Goal: Task Accomplishment & Management: Manage account settings

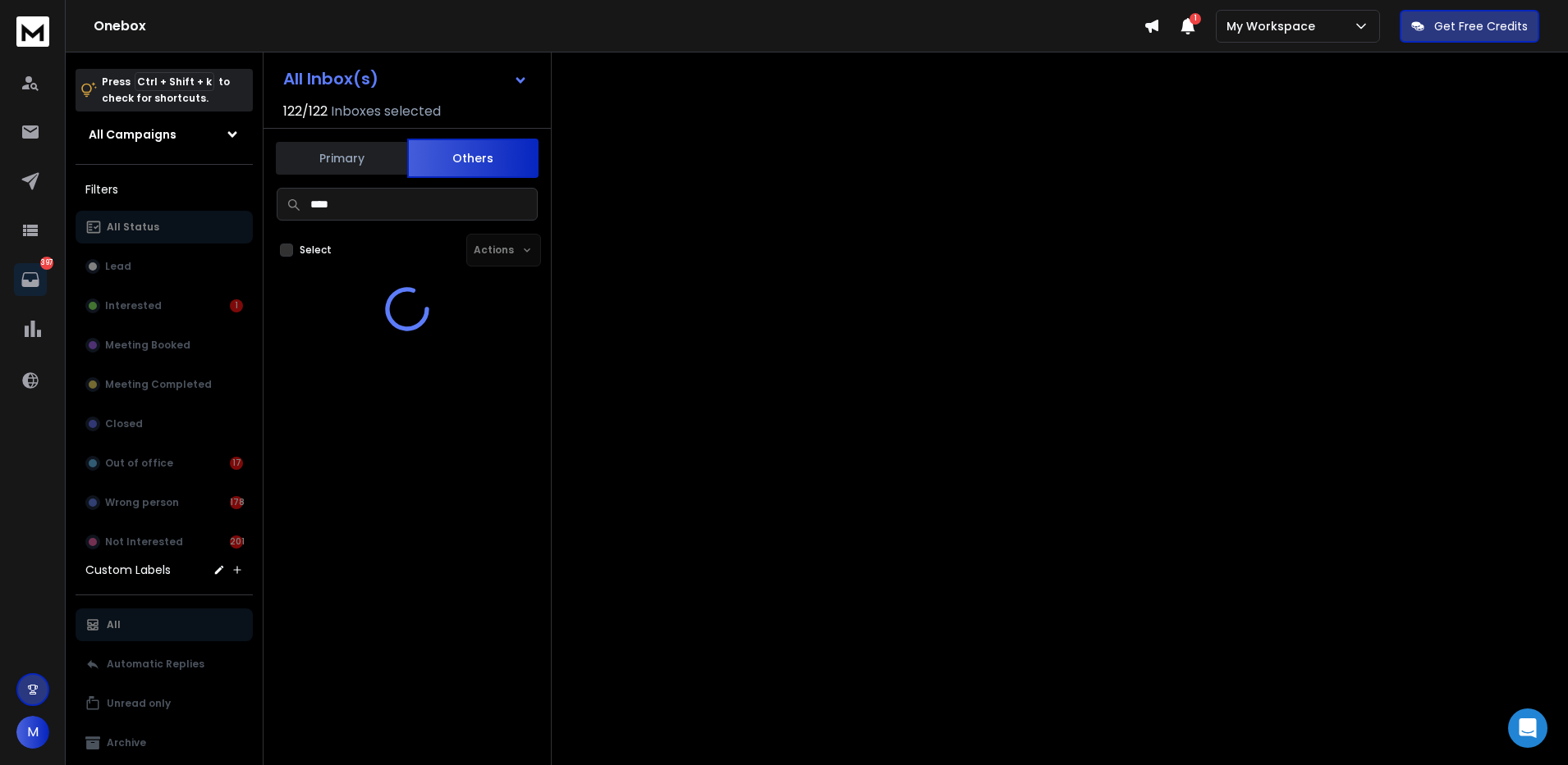
click at [452, 163] on button "Others" at bounding box center [473, 158] width 131 height 40
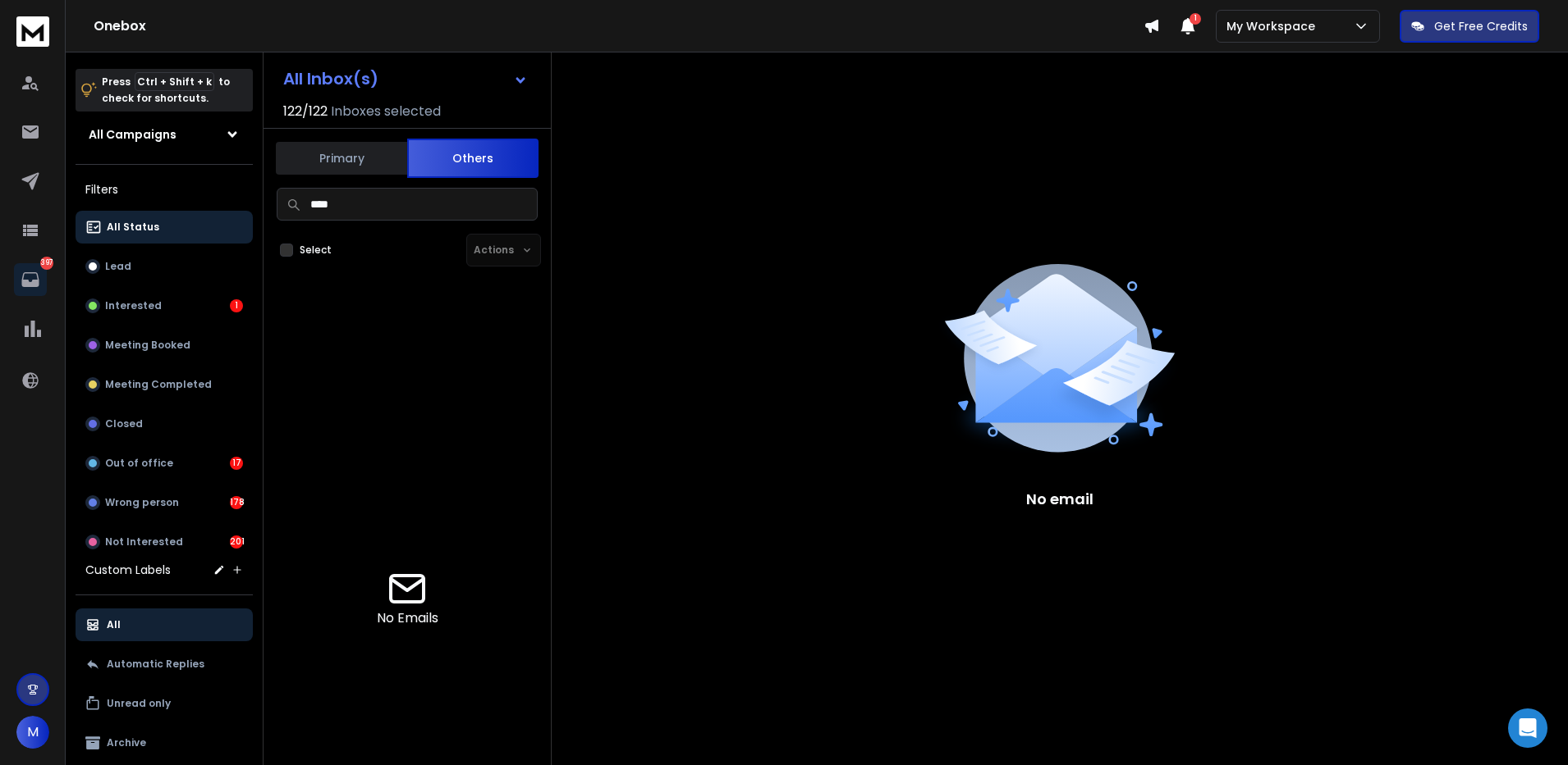
click at [405, 219] on input "****" at bounding box center [407, 203] width 261 height 33
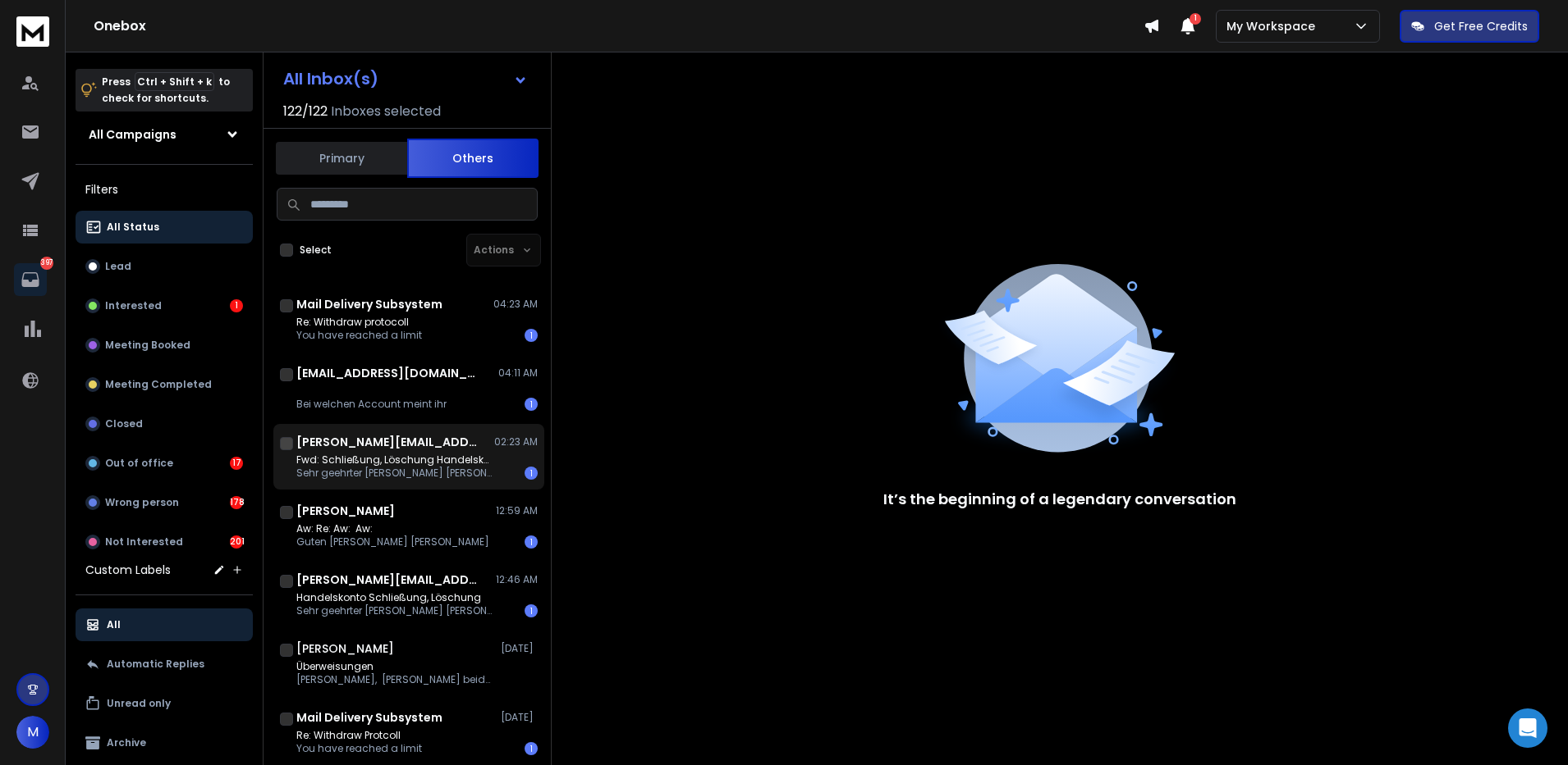
click at [358, 435] on h1 "[PERSON_NAME][EMAIL_ADDRESS][PERSON_NAME][DOMAIN_NAME]" at bounding box center [386, 442] width 181 height 17
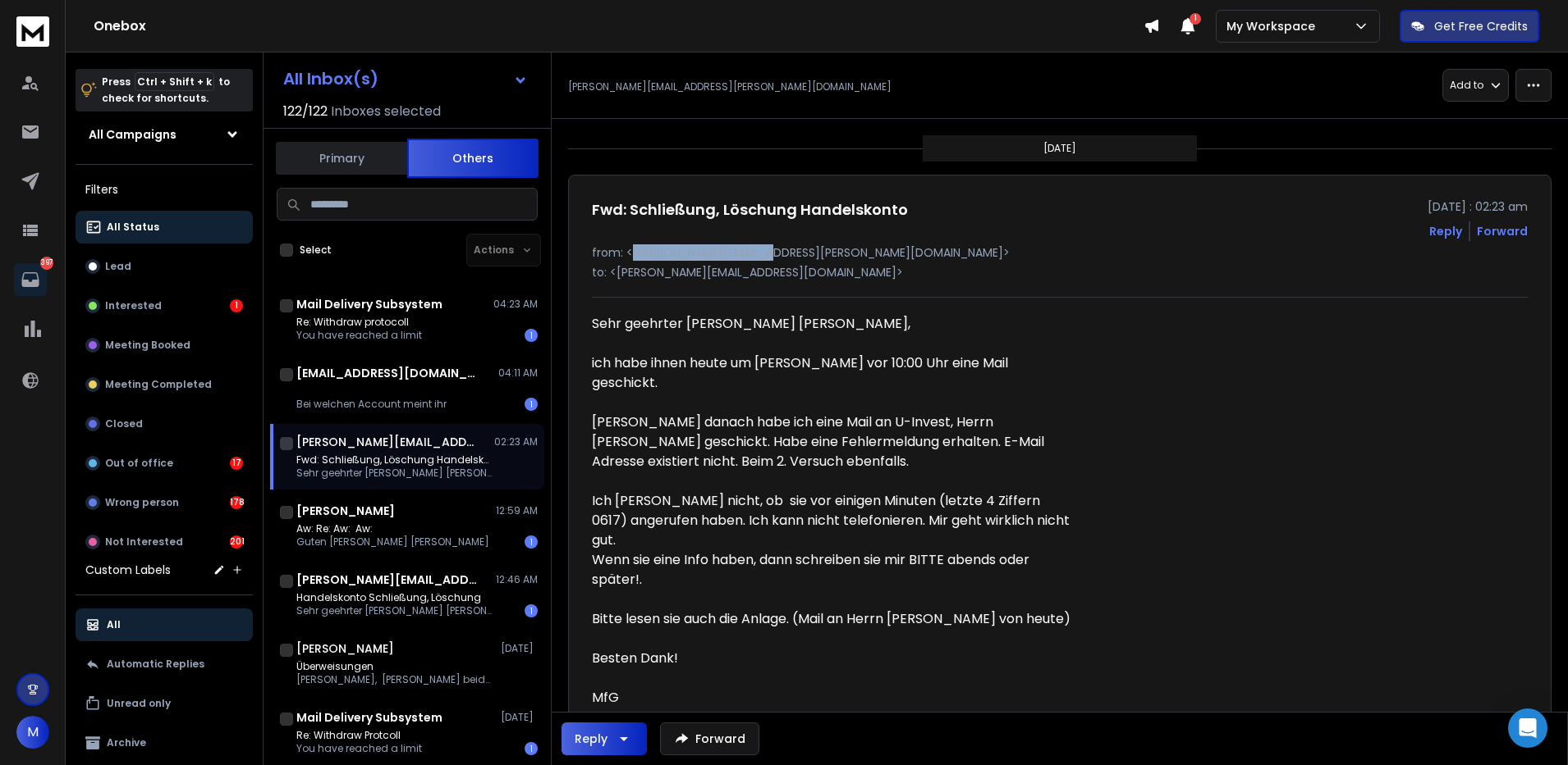
drag, startPoint x: 628, startPoint y: 254, endPoint x: 756, endPoint y: 257, distance: 128.0
click at [756, 257] on p "from: <[PERSON_NAME][EMAIL_ADDRESS][PERSON_NAME][DOMAIN_NAME]>" at bounding box center [1060, 253] width 935 height 17
copy p "[PERSON_NAME][EMAIL_ADDRESS][PERSON_NAME][DOMAIN_NAME]"
click at [20, 228] on icon at bounding box center [29, 230] width 19 height 19
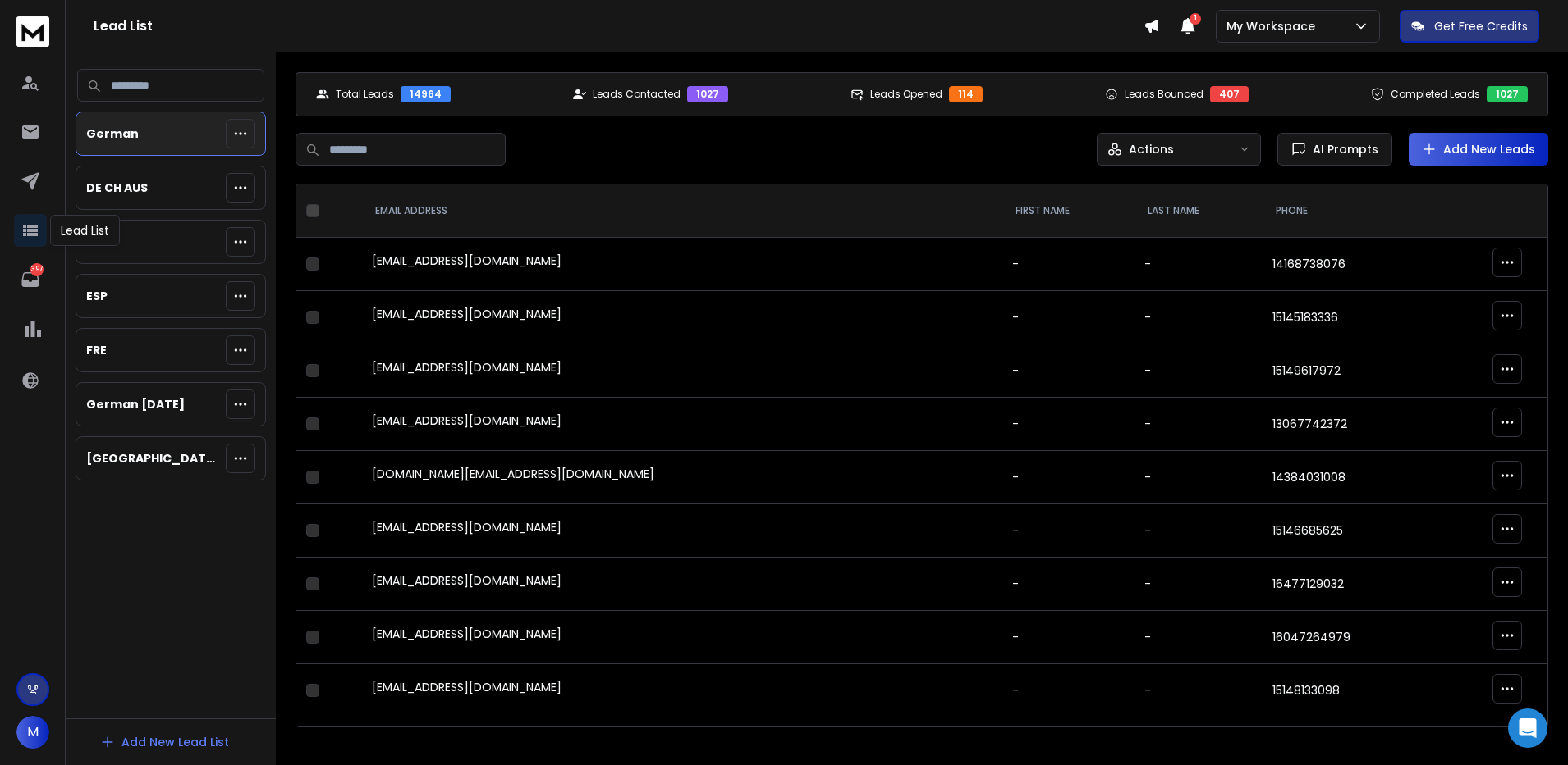
click at [442, 148] on input at bounding box center [400, 149] width 210 height 33
paste input "**********"
type input "**********"
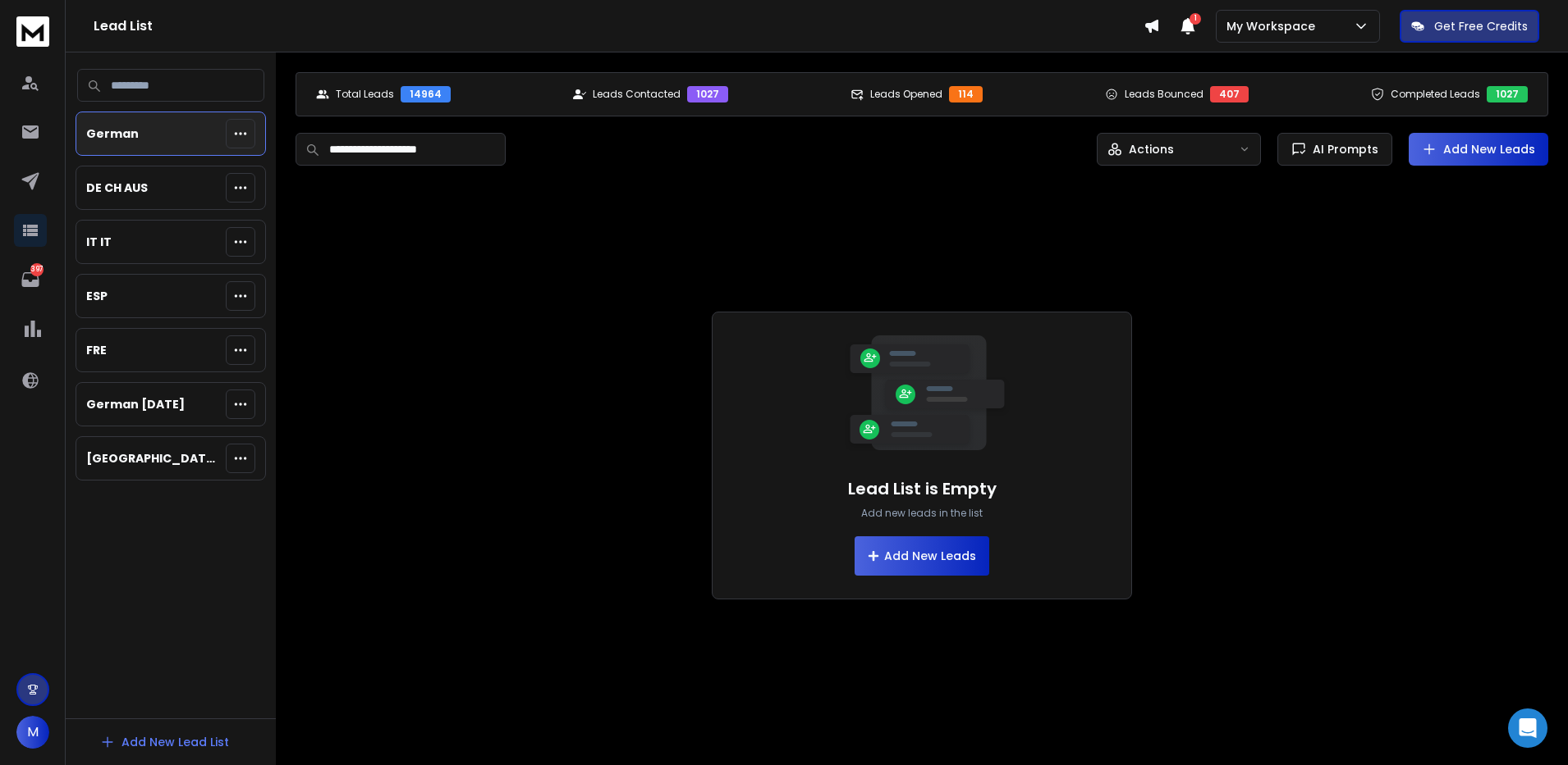
click at [135, 185] on p "DE CH AUS" at bounding box center [116, 188] width 61 height 17
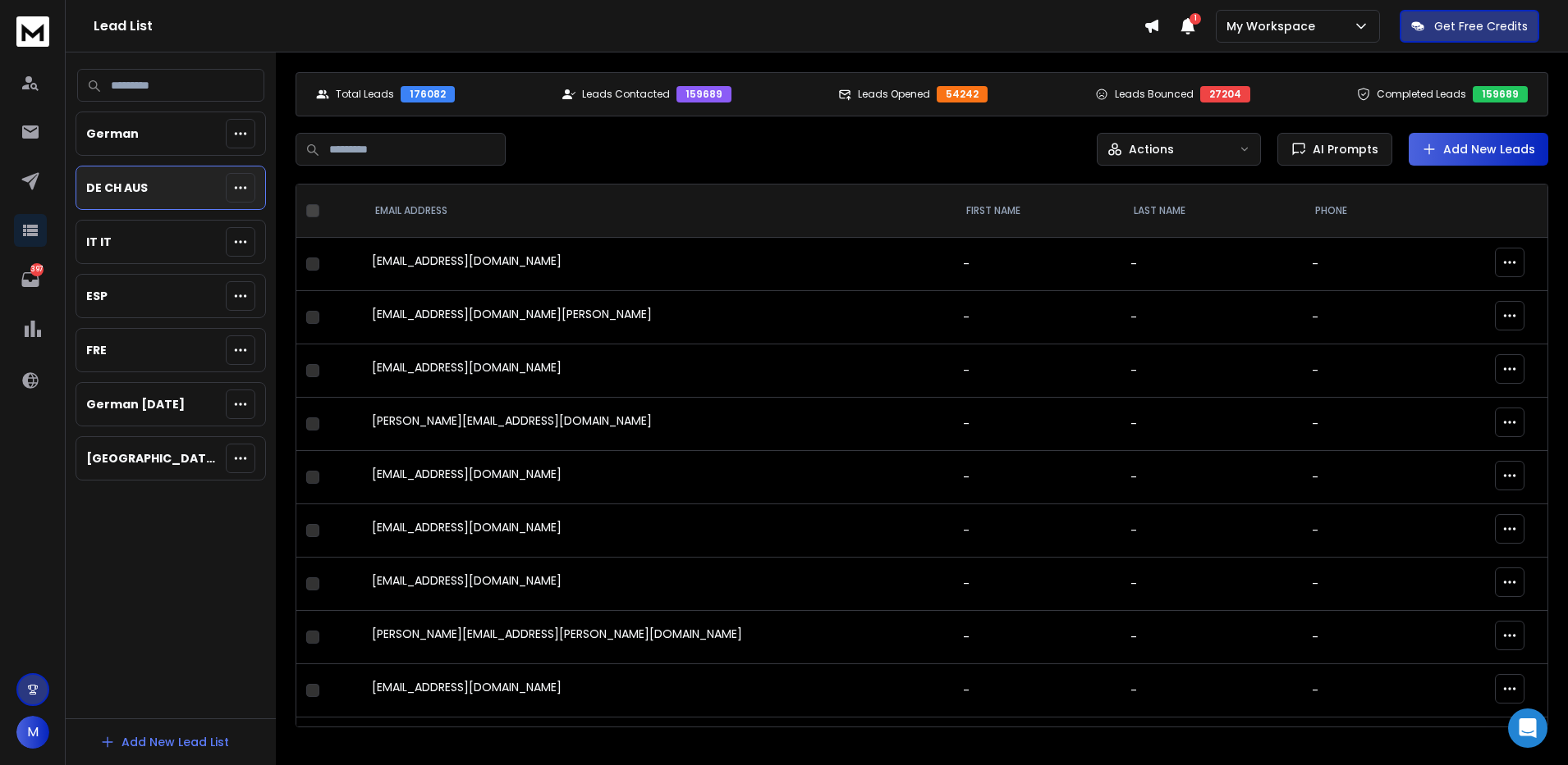
click at [411, 143] on input at bounding box center [400, 149] width 210 height 33
paste input "**********"
type input "**********"
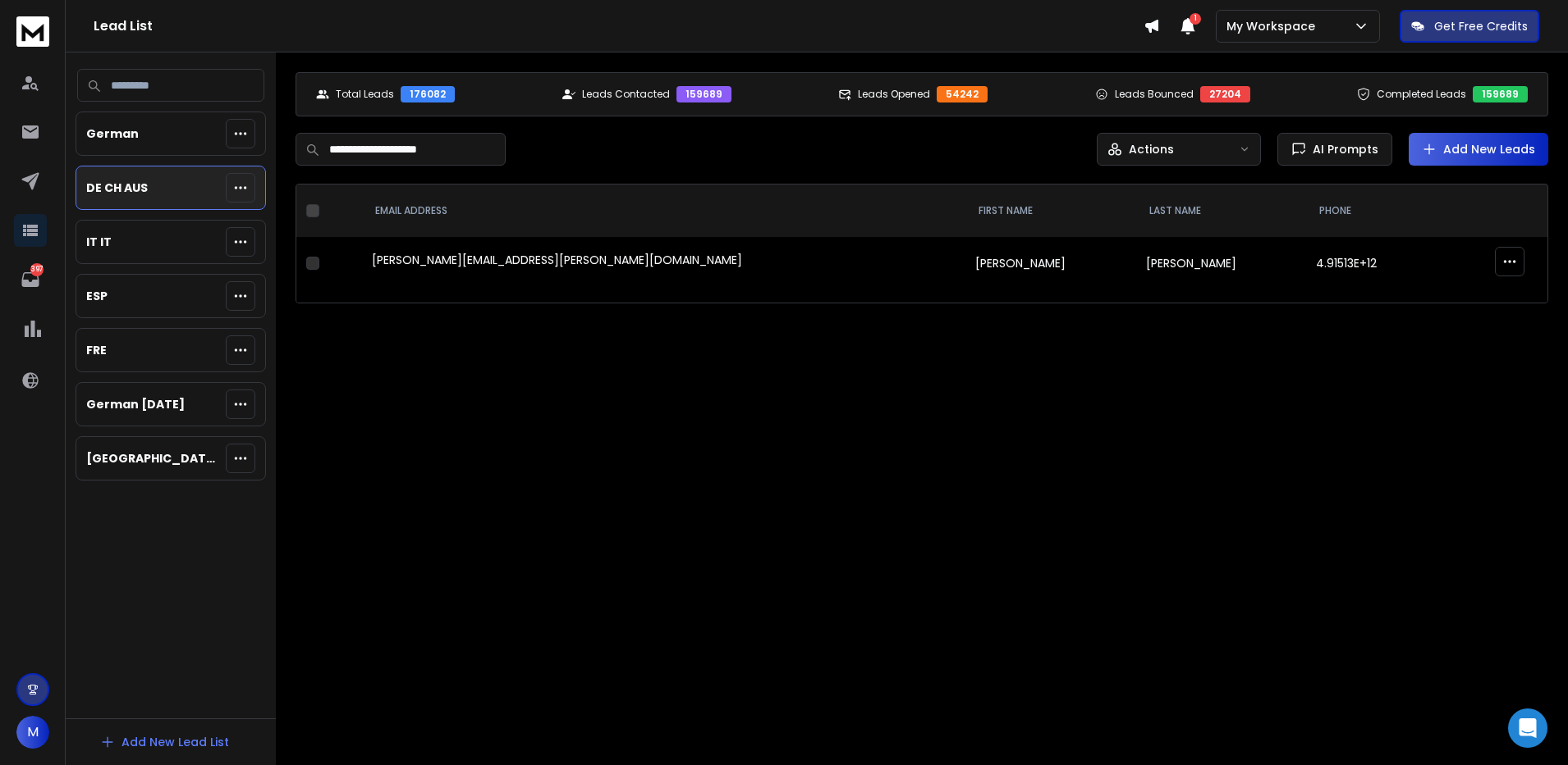
click at [333, 143] on input "**********" at bounding box center [400, 149] width 210 height 33
paste input
type input "**********"
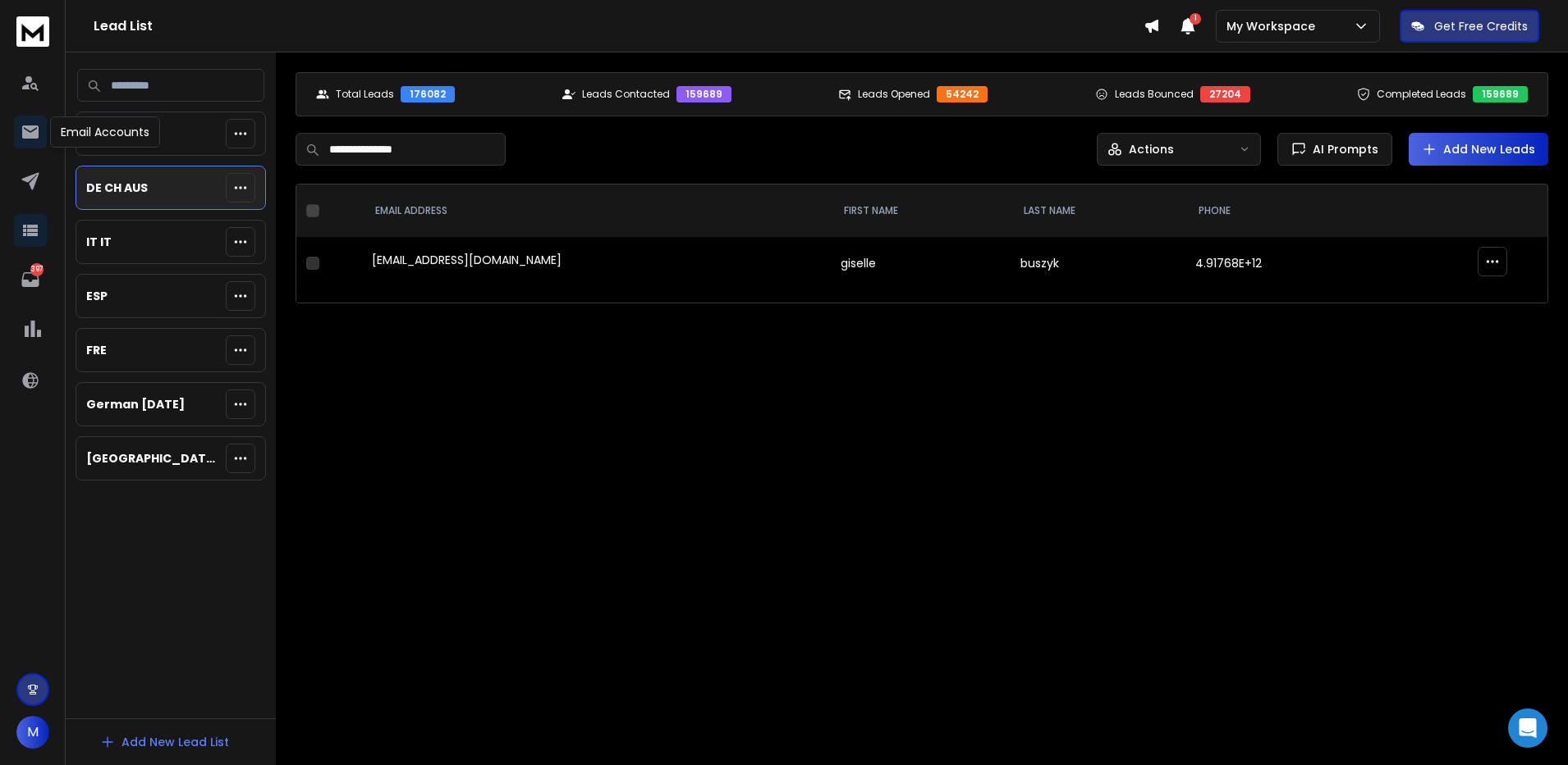
click at [43, 135] on link at bounding box center [30, 132] width 33 height 33
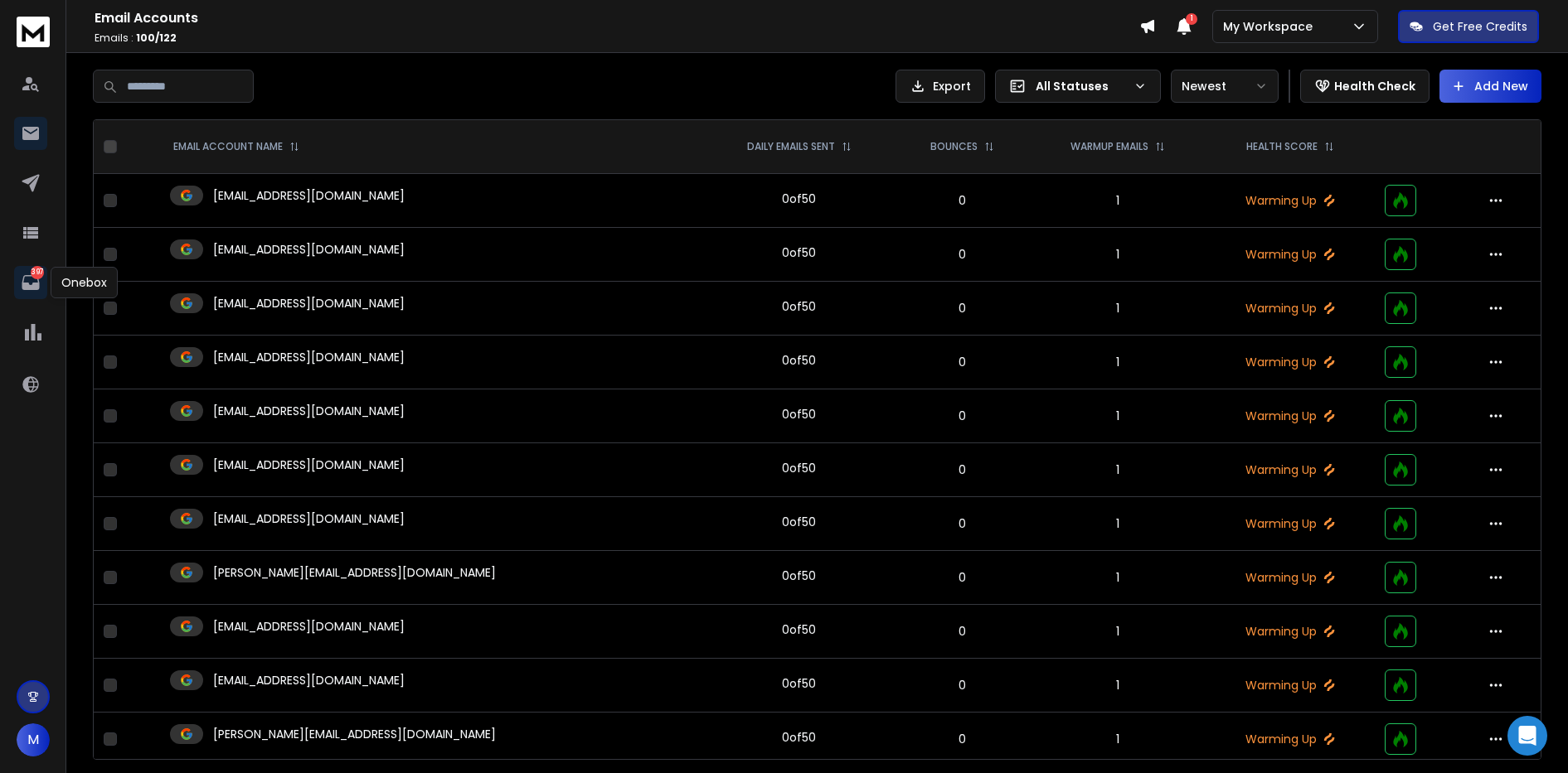
click at [26, 268] on link "397" at bounding box center [31, 282] width 33 height 33
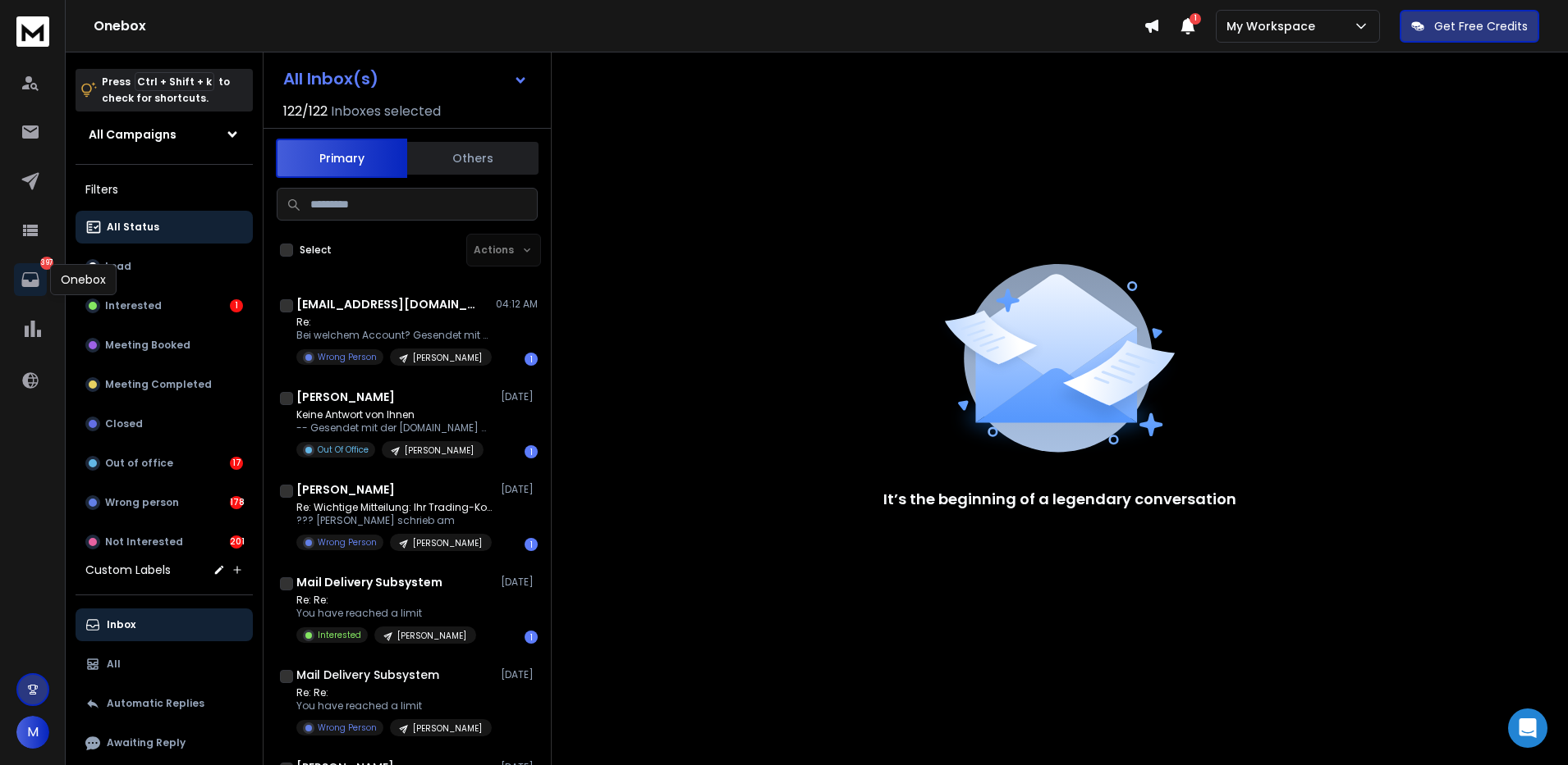
click at [489, 142] on button "Others" at bounding box center [473, 158] width 131 height 36
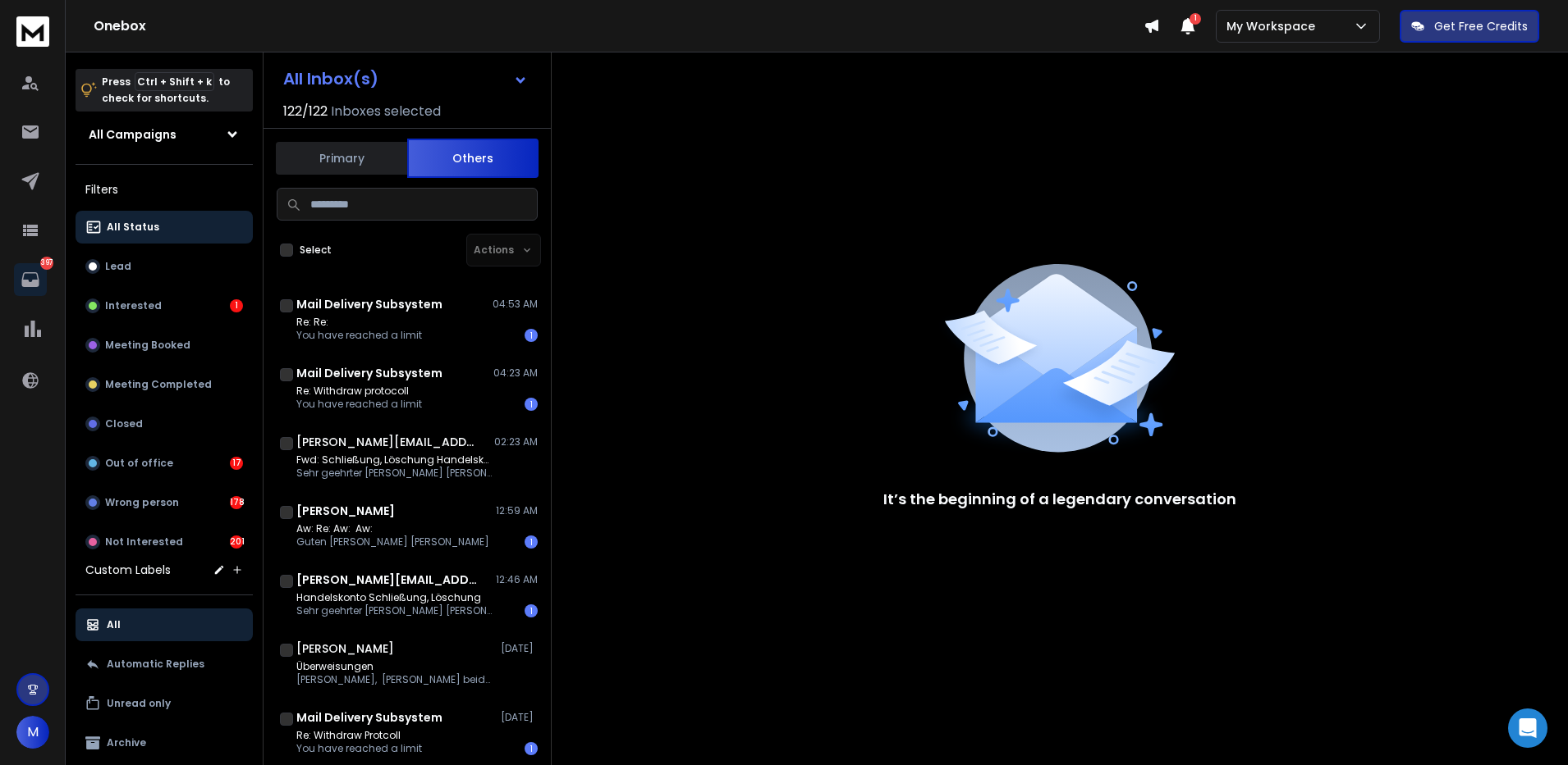
click at [41, 160] on div "397" at bounding box center [33, 235] width 38 height 337
click at [376, 512] on h1 "[PERSON_NAME]" at bounding box center [345, 511] width 98 height 17
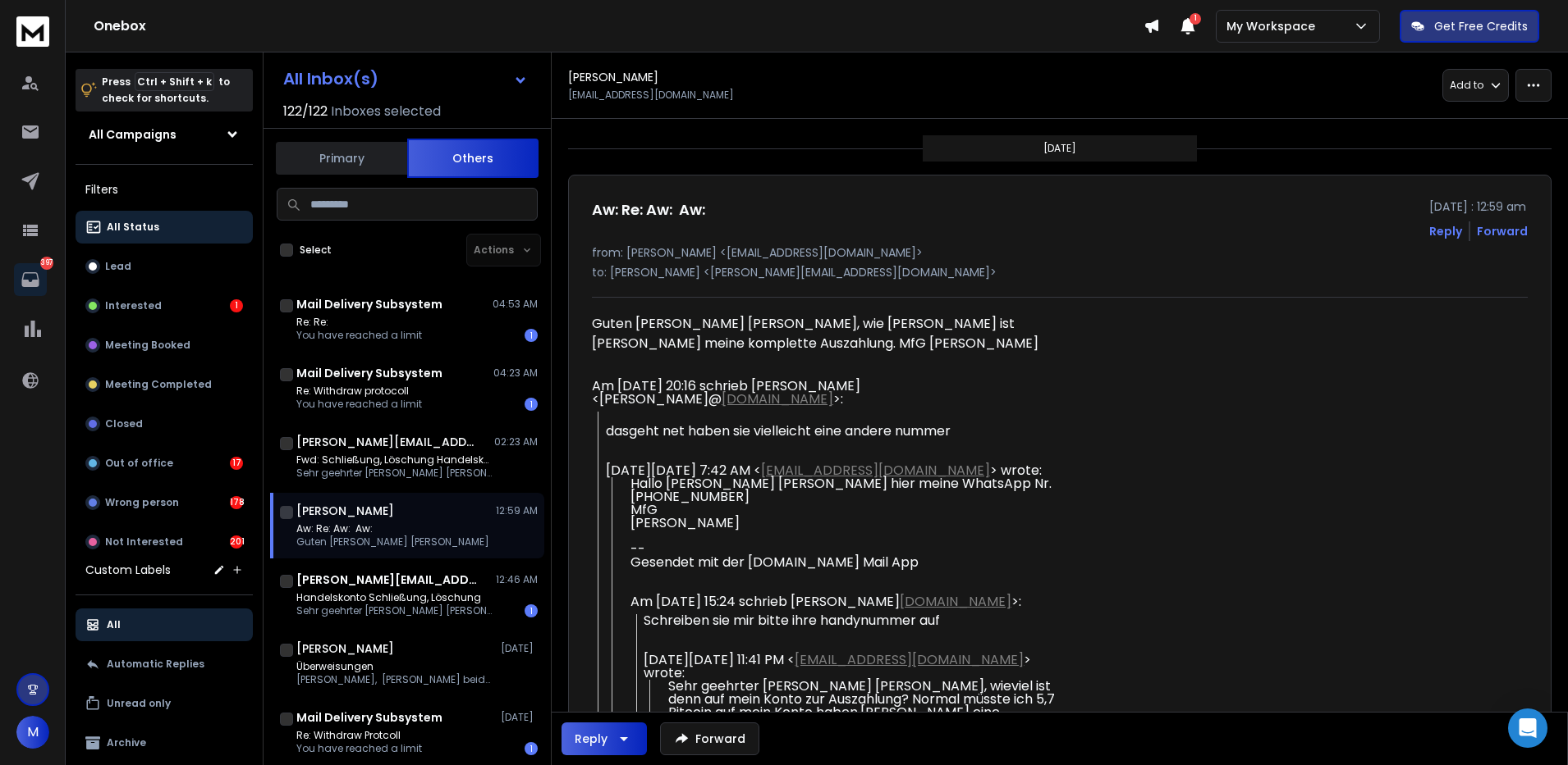
click at [790, 315] on div "Guten [PERSON_NAME] [PERSON_NAME], wie [PERSON_NAME] ist [PERSON_NAME] meine ko…" at bounding box center [832, 334] width 479 height 40
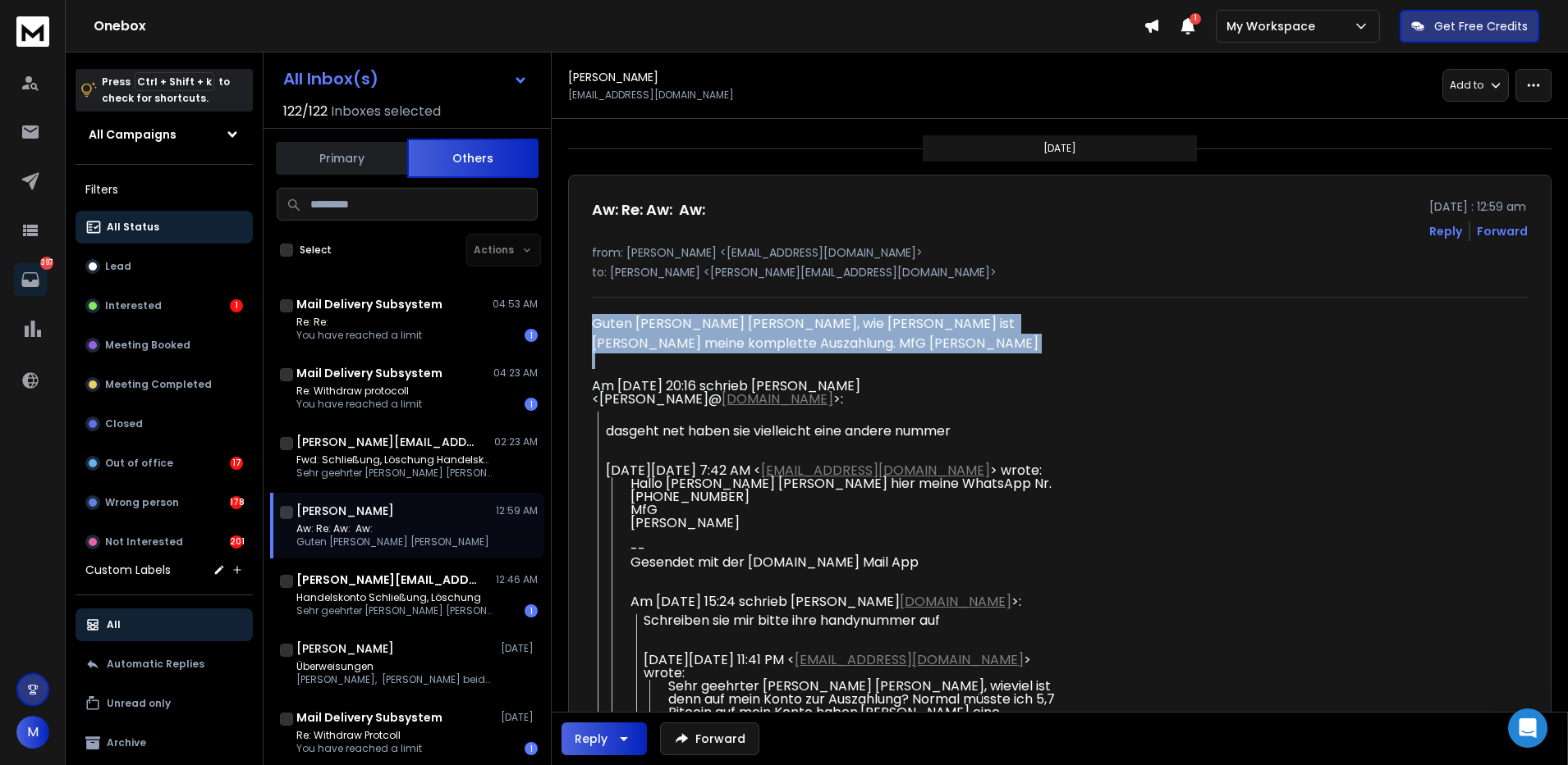
click at [790, 315] on div "Guten [PERSON_NAME] [PERSON_NAME], wie [PERSON_NAME] ist [PERSON_NAME] meine ko…" at bounding box center [832, 334] width 479 height 40
drag, startPoint x: 790, startPoint y: 315, endPoint x: 544, endPoint y: 251, distance: 254.2
click at [544, 251] on div "All Inbox(s) 122 / 122 Inboxes selected Primary Others Select Actions Mail Deli…" at bounding box center [915, 435] width 1306 height 765
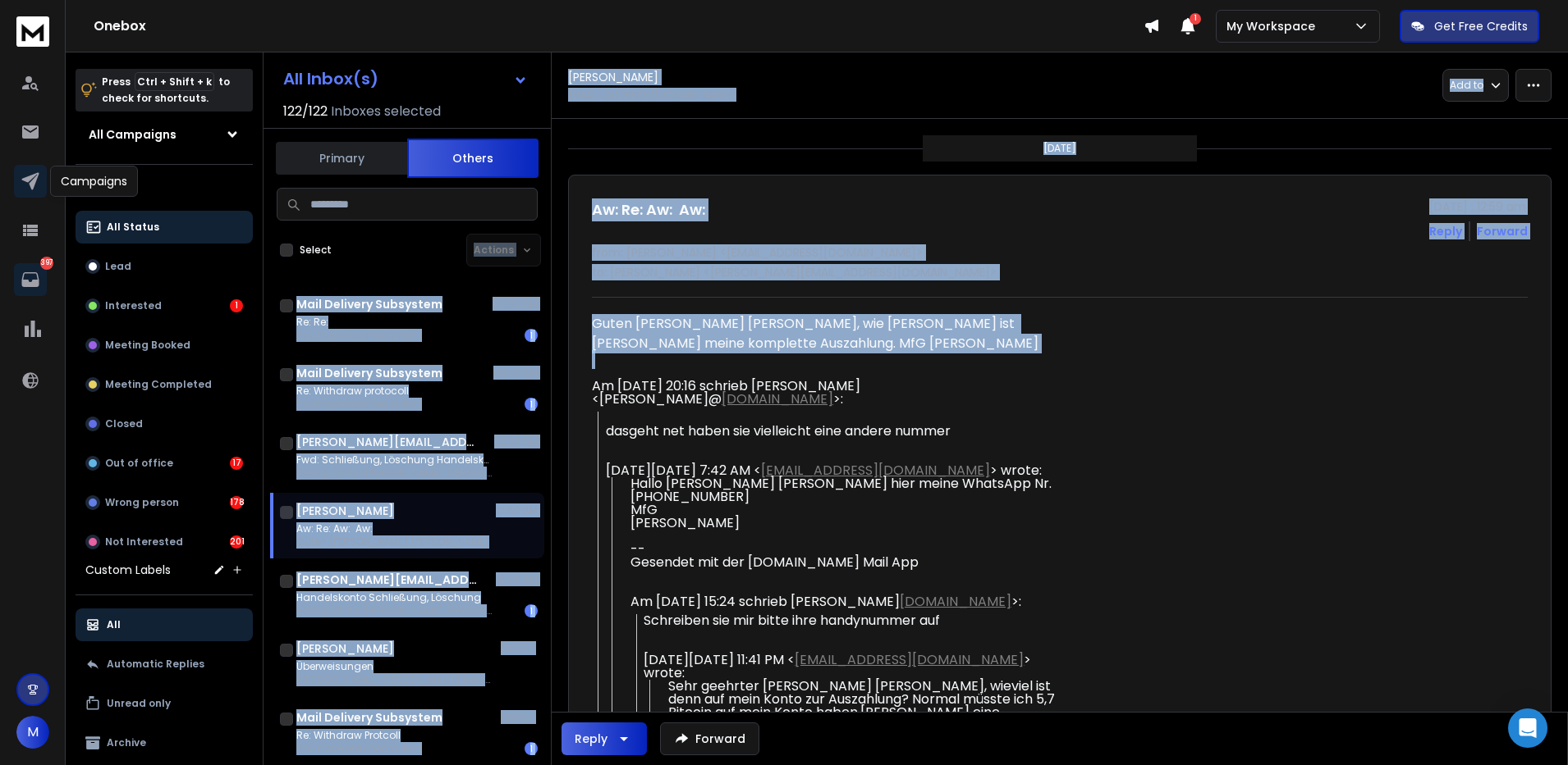
click at [26, 191] on link at bounding box center [30, 181] width 33 height 33
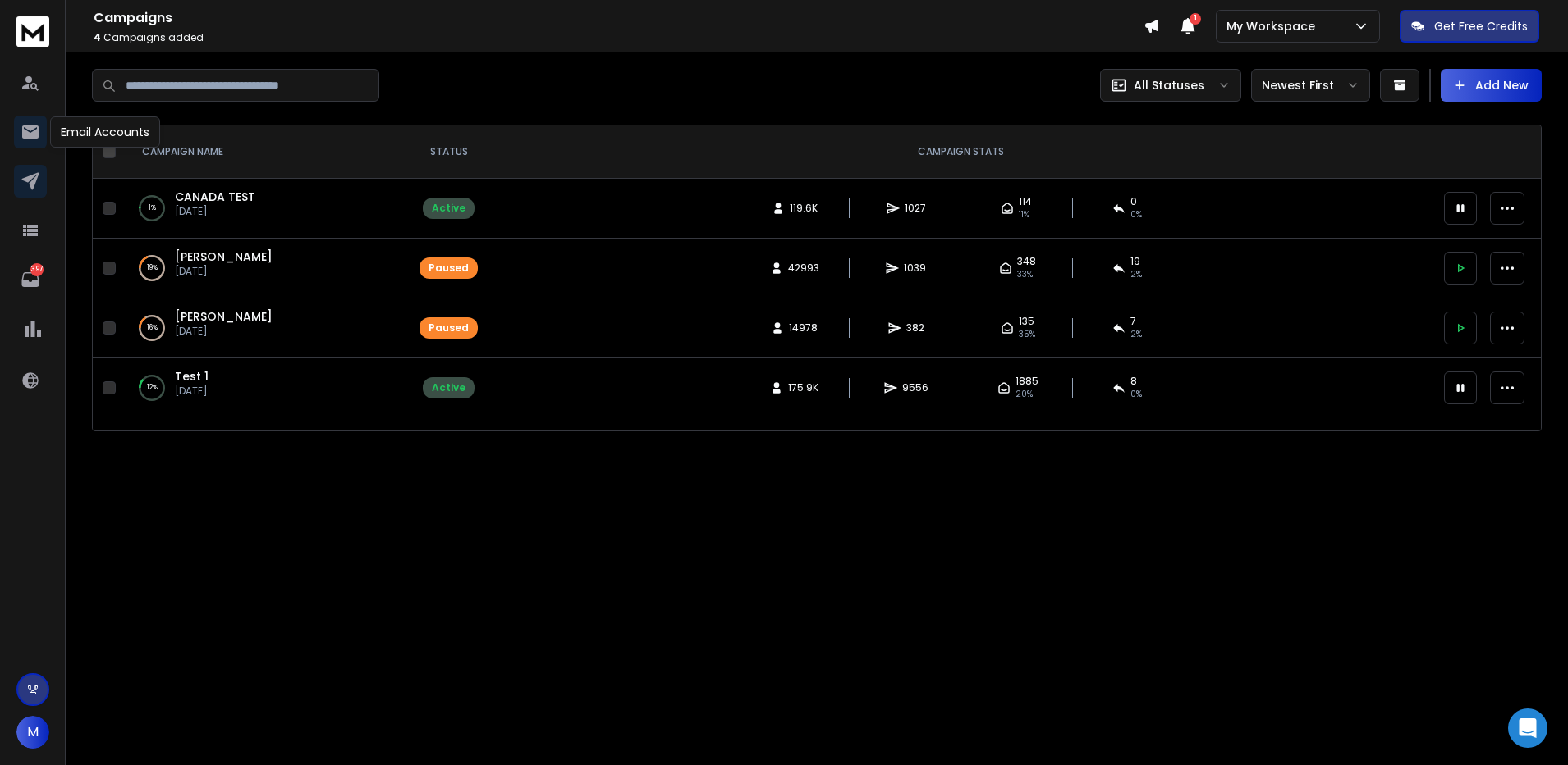
click at [35, 129] on icon at bounding box center [30, 132] width 17 height 13
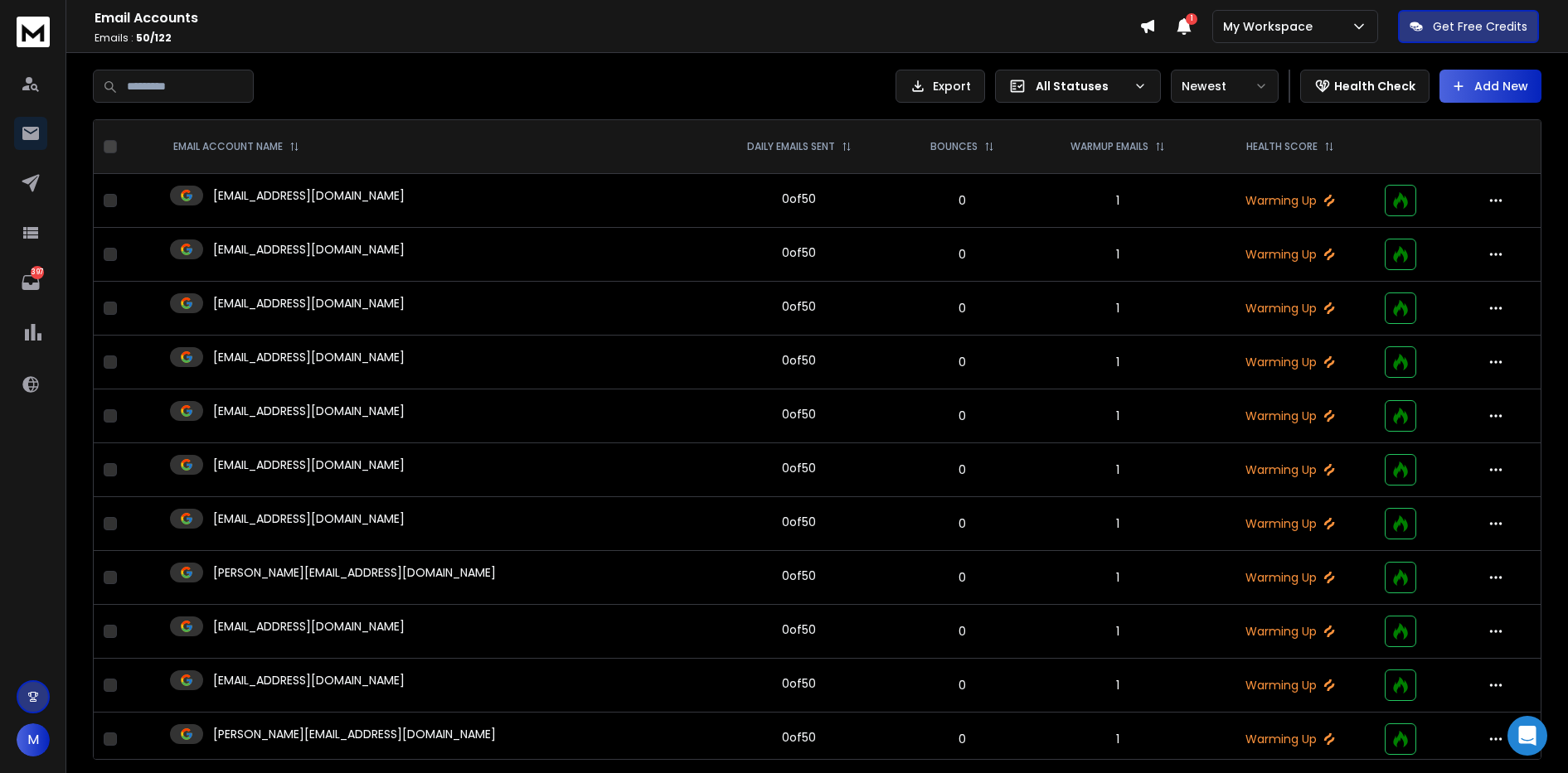
click at [1245, 719] on td "Warming Up" at bounding box center [1291, 739] width 168 height 54
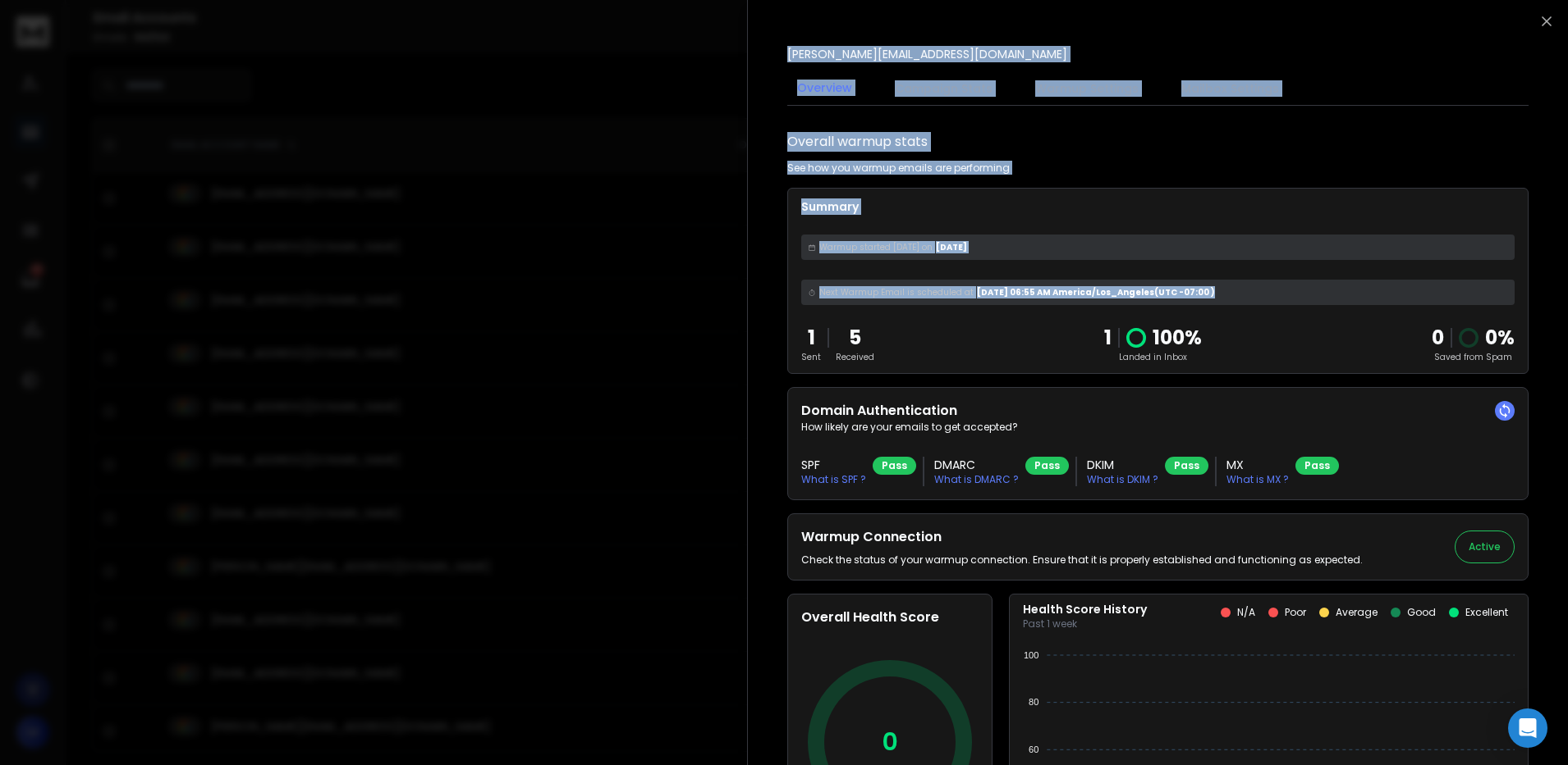
drag, startPoint x: 1393, startPoint y: 286, endPoint x: 482, endPoint y: 422, distance: 921.1
click at [482, 422] on body "Your warmest leads are on your site – Turn visits into conversations Reach Out …" at bounding box center [776, 382] width 1552 height 765
drag, startPoint x: 482, startPoint y: 422, endPoint x: 305, endPoint y: 288, distance: 222.0
click at [482, 422] on div at bounding box center [784, 382] width 1568 height 765
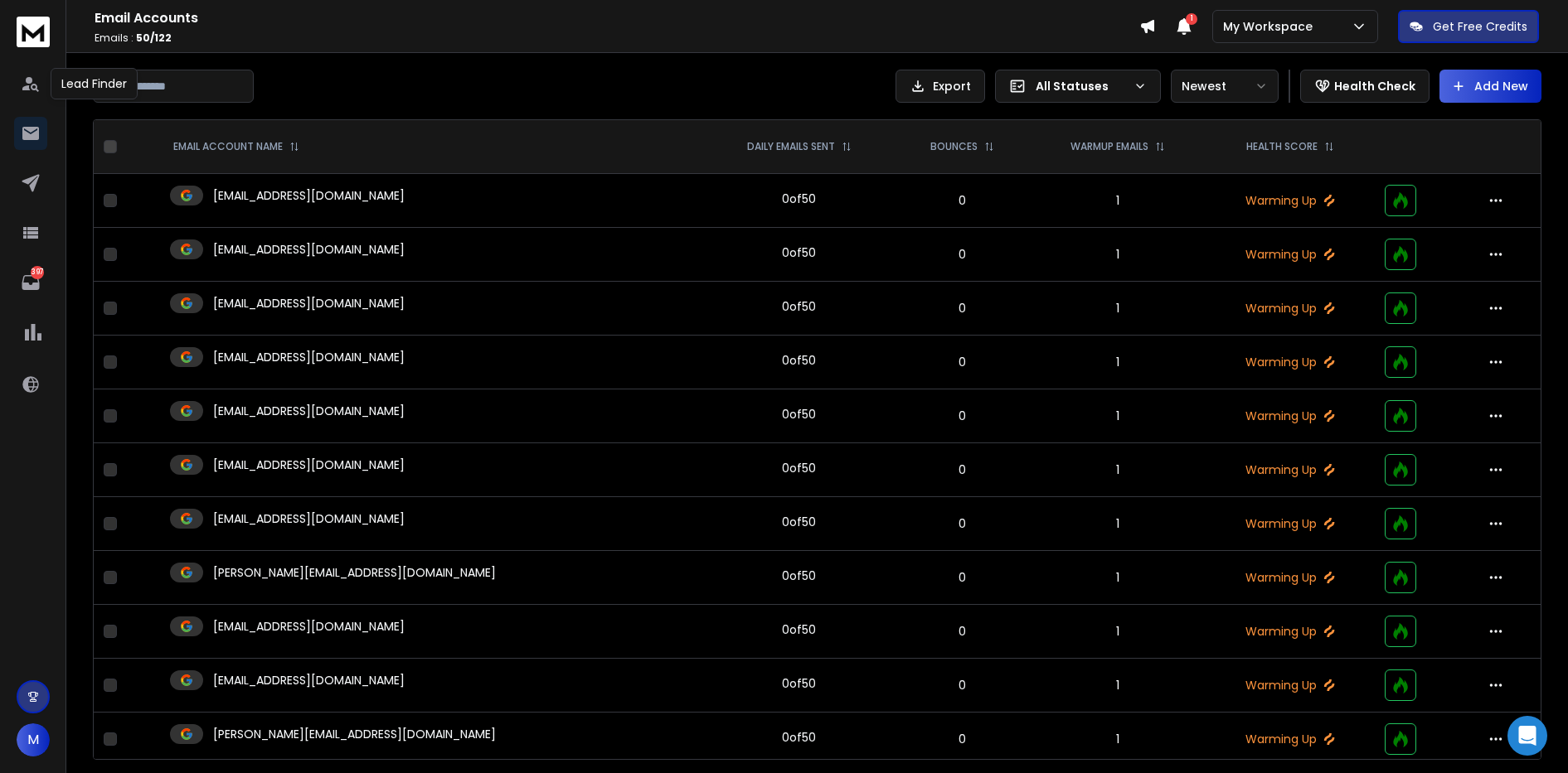
click at [0, 157] on html "Your warmest leads are on your site – Turn visits into conversations Reach Out …" at bounding box center [784, 386] width 1568 height 773
click at [23, 173] on icon at bounding box center [30, 183] width 20 height 20
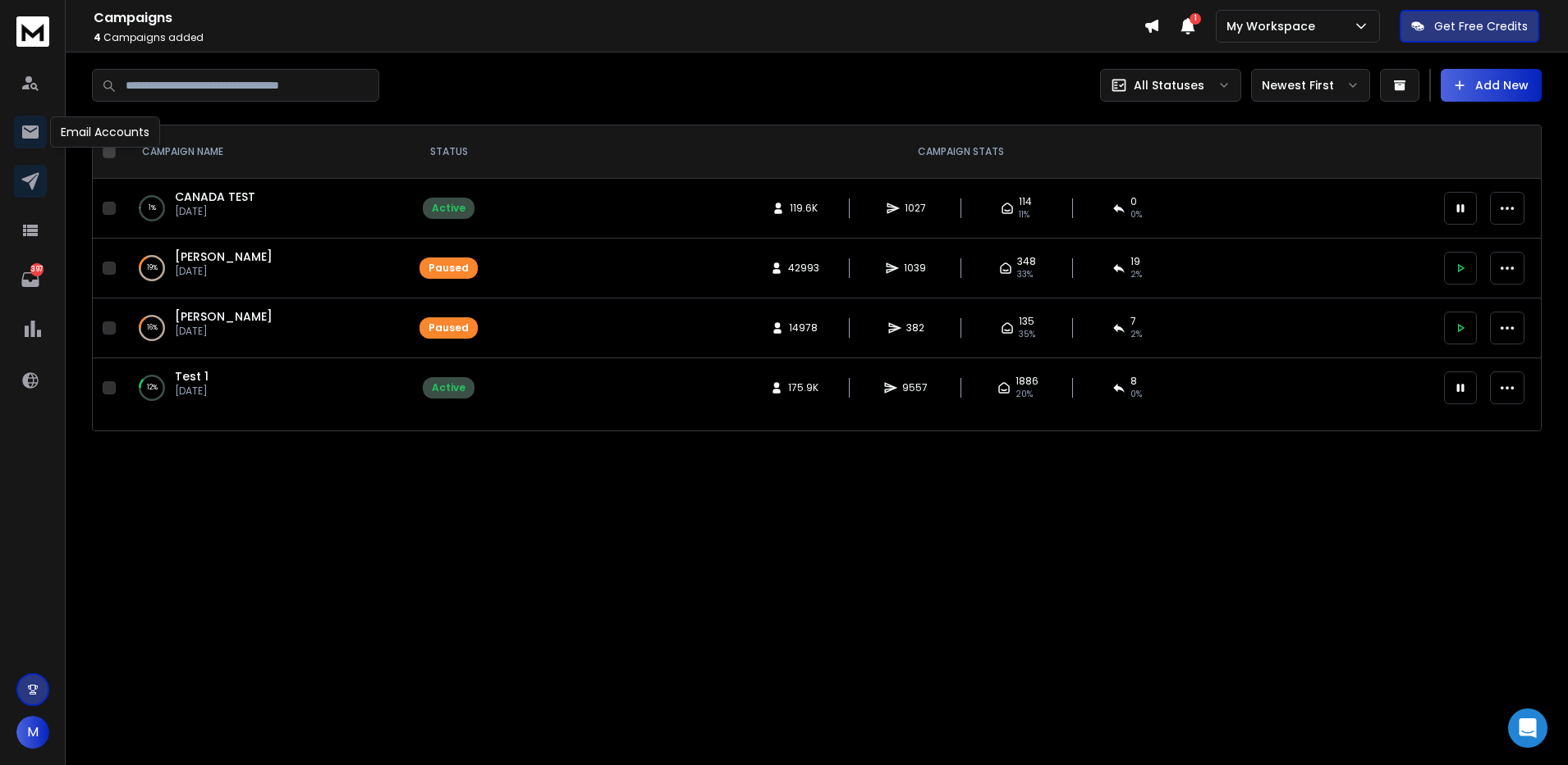
click at [30, 137] on icon at bounding box center [30, 132] width 17 height 13
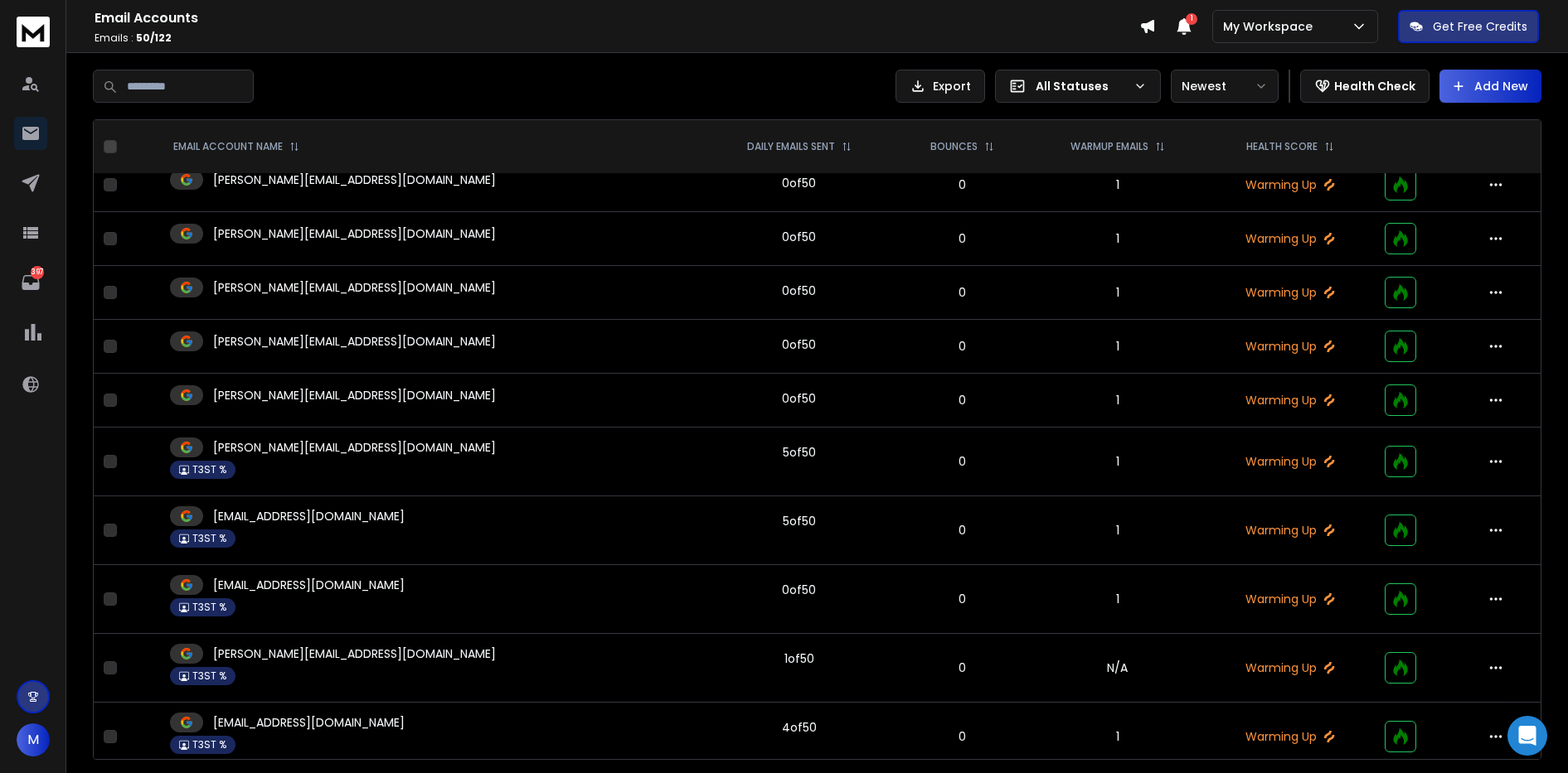
scroll to position [591, 0]
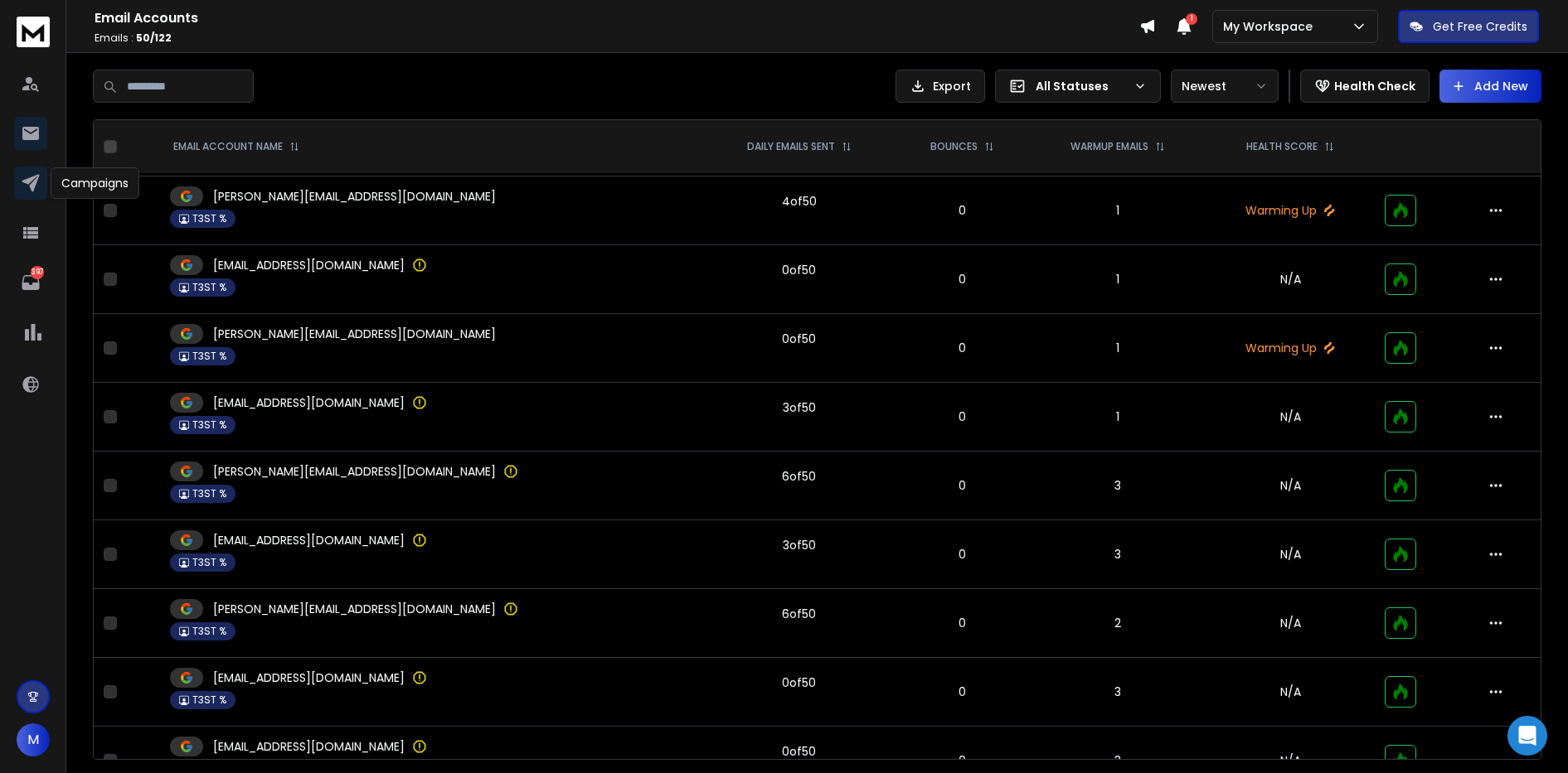
click at [41, 183] on link at bounding box center [31, 183] width 33 height 33
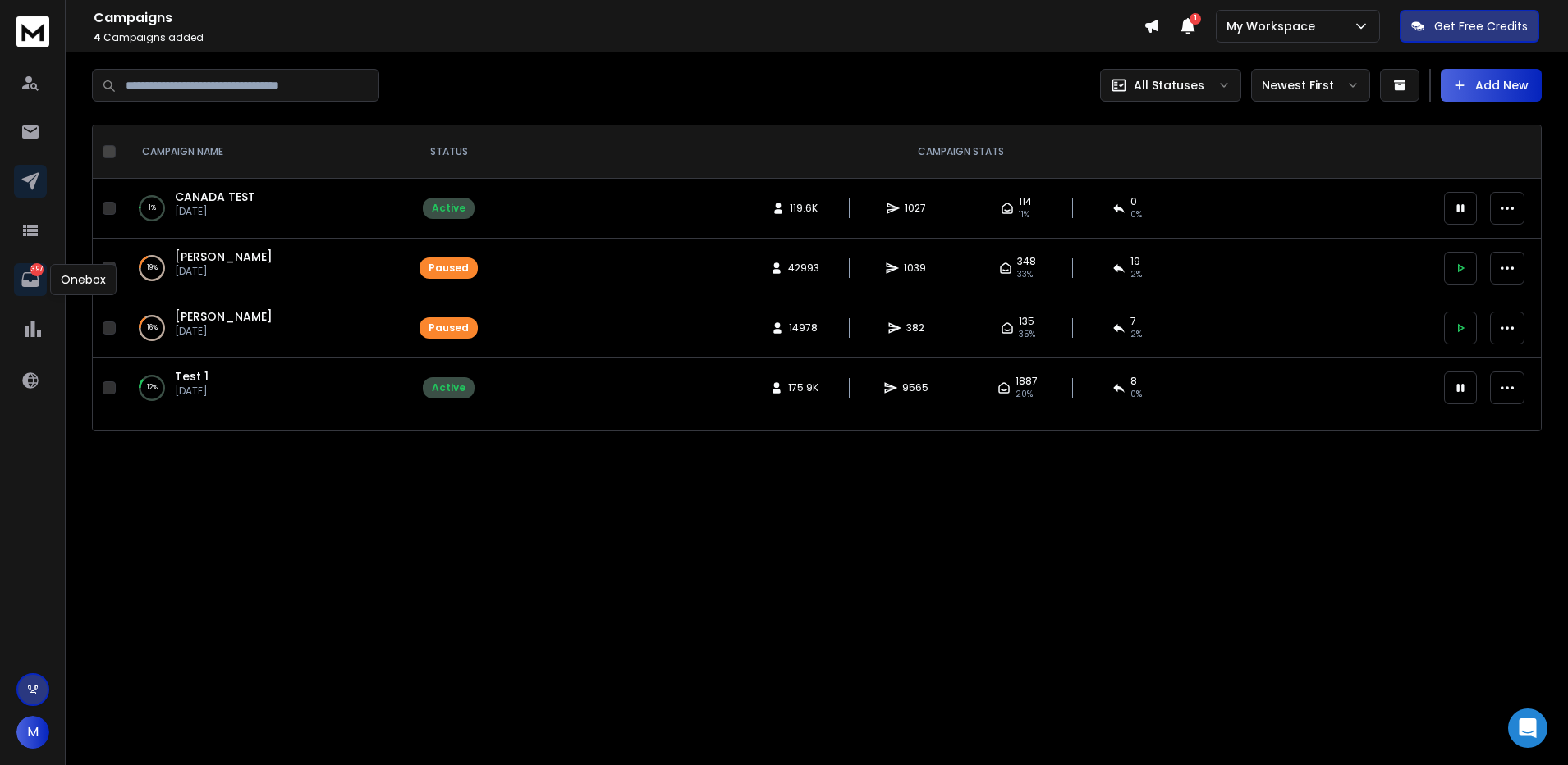
click at [34, 284] on icon at bounding box center [29, 280] width 17 height 15
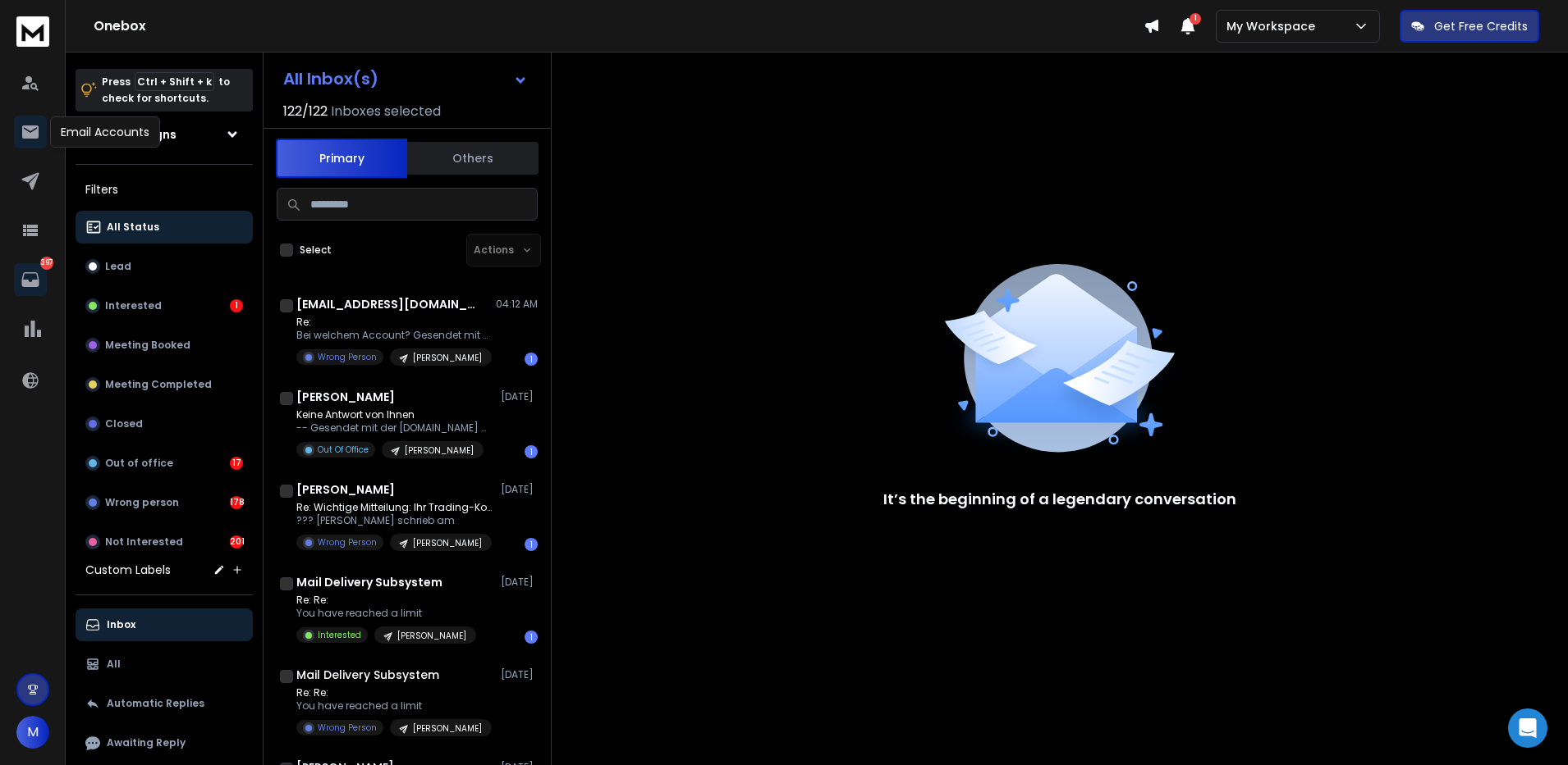
click at [17, 139] on link at bounding box center [30, 132] width 33 height 33
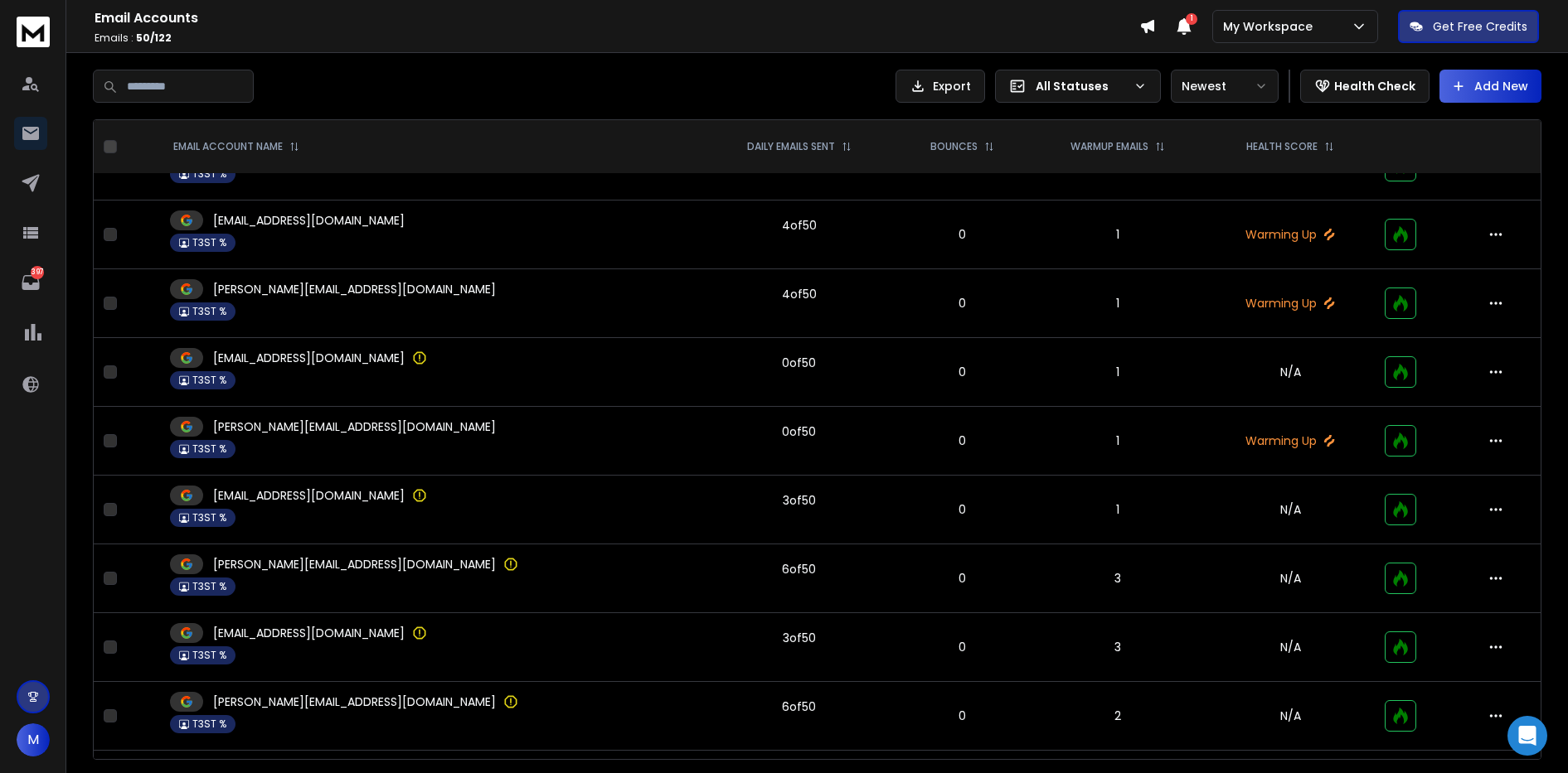
scroll to position [1367, 0]
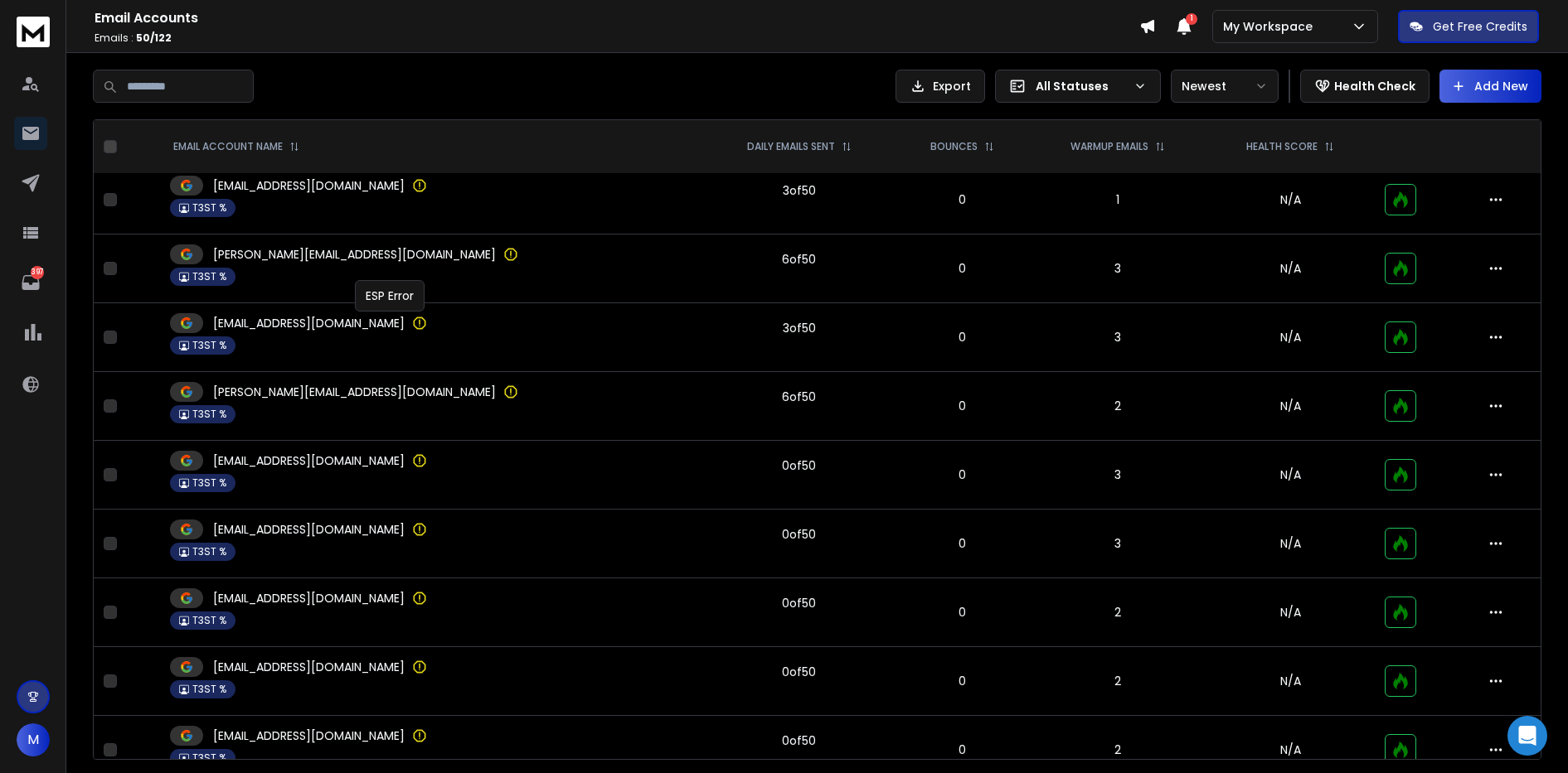
click at [414, 319] on icon at bounding box center [420, 324] width 13 height 13
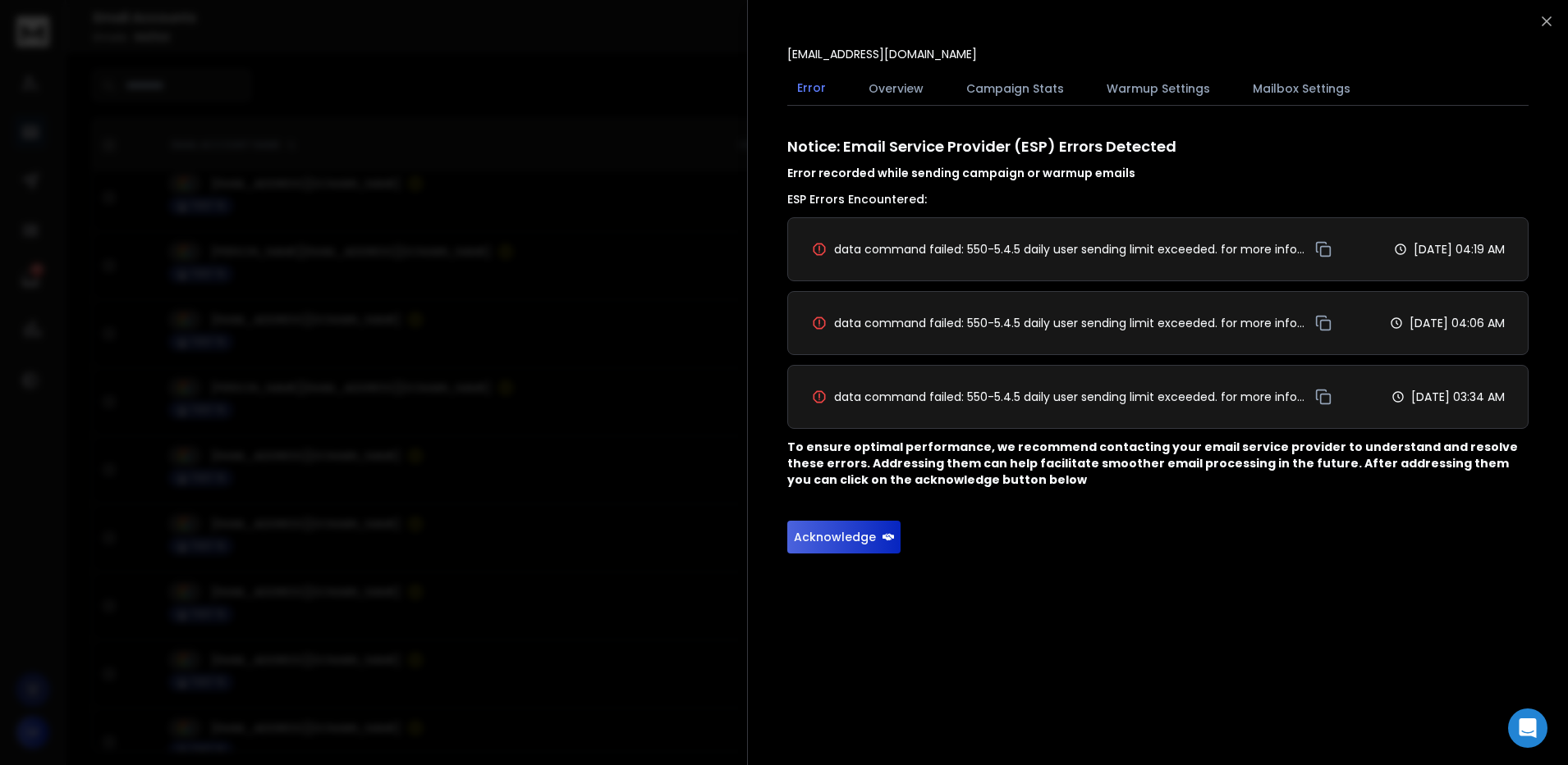
click at [856, 551] on button "Acknowledge" at bounding box center [844, 537] width 114 height 33
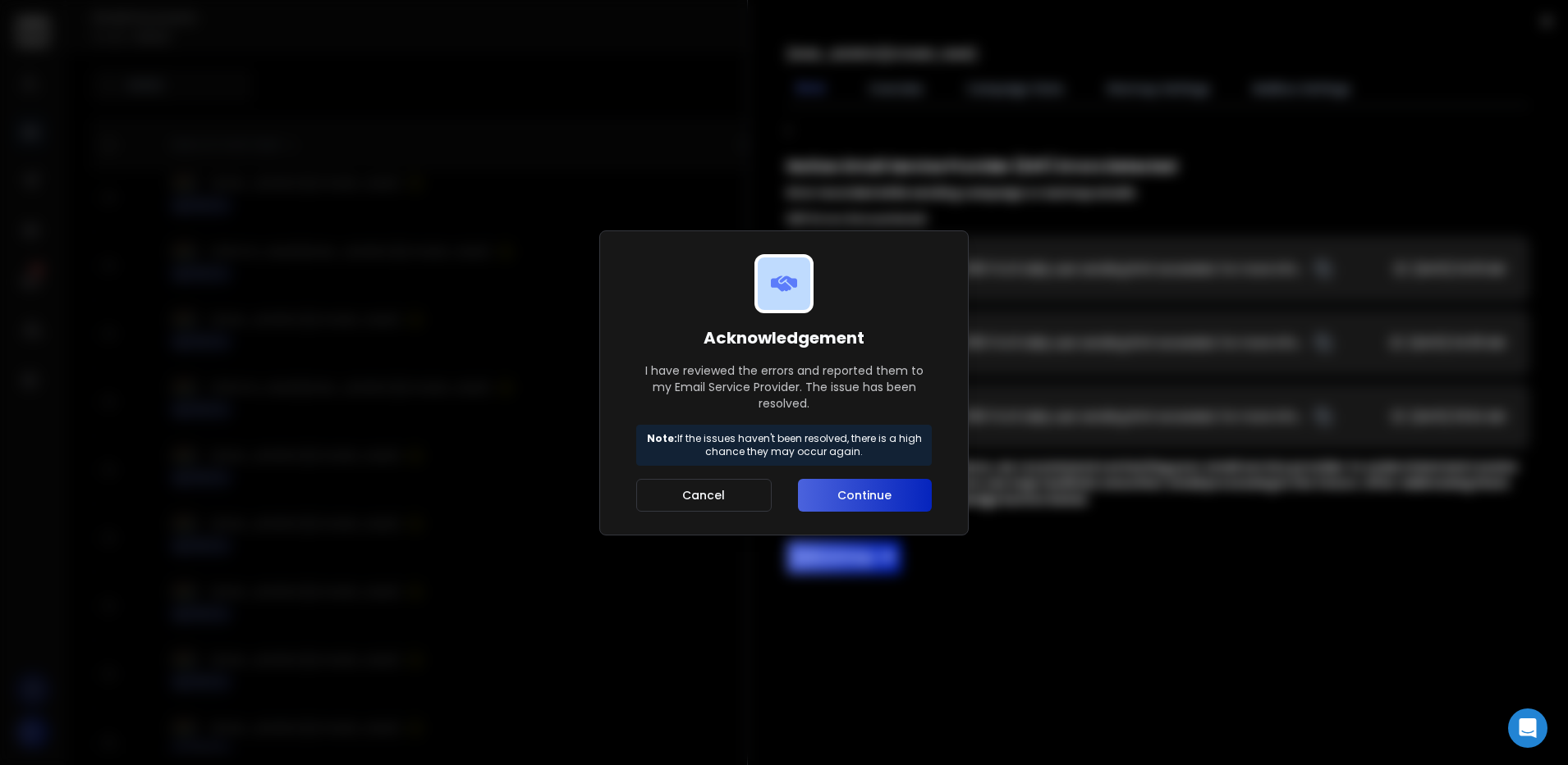
click at [885, 502] on button "Continue" at bounding box center [864, 495] width 134 height 33
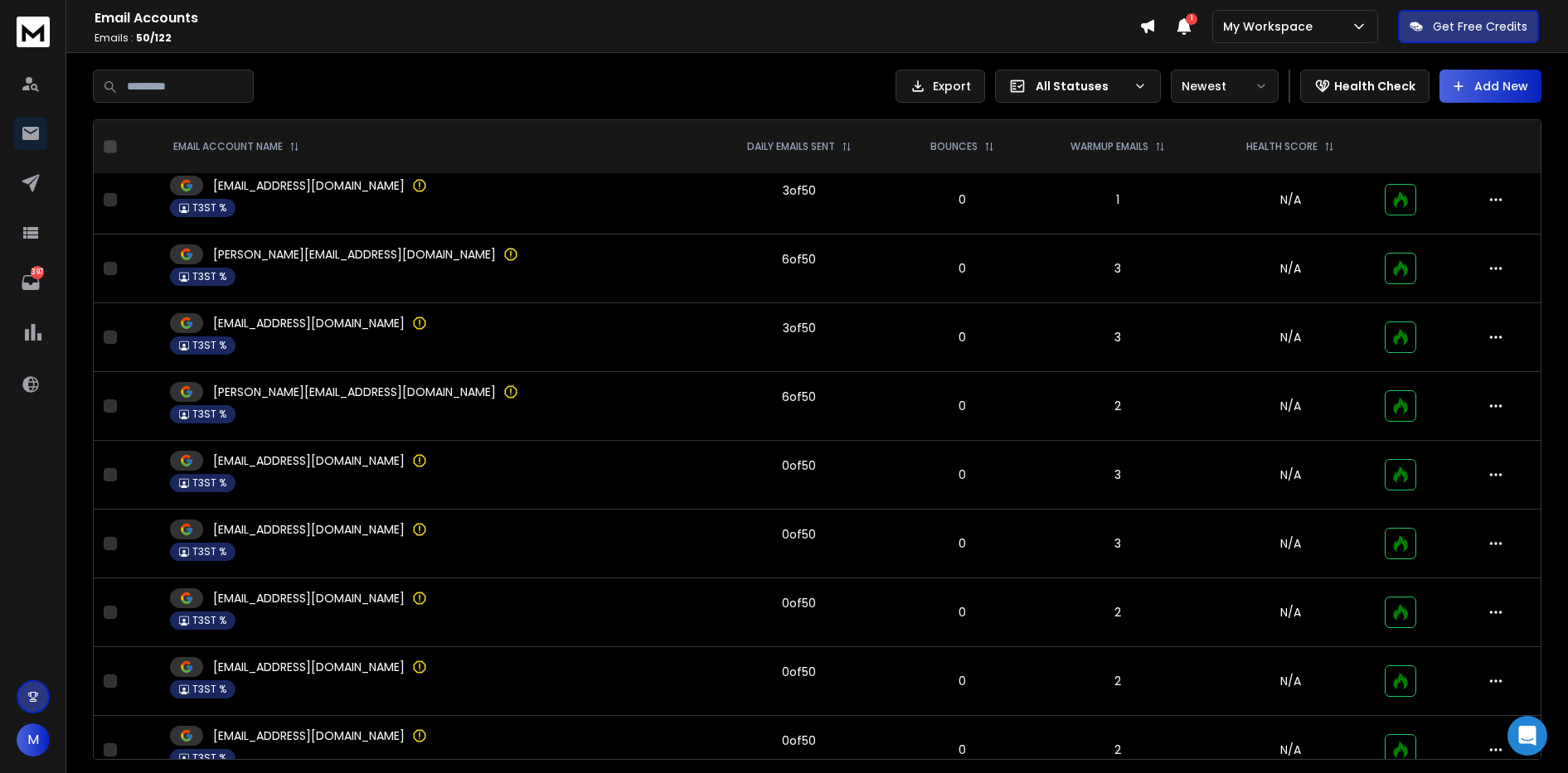
click at [1275, 687] on p "N/A" at bounding box center [1291, 681] width 149 height 17
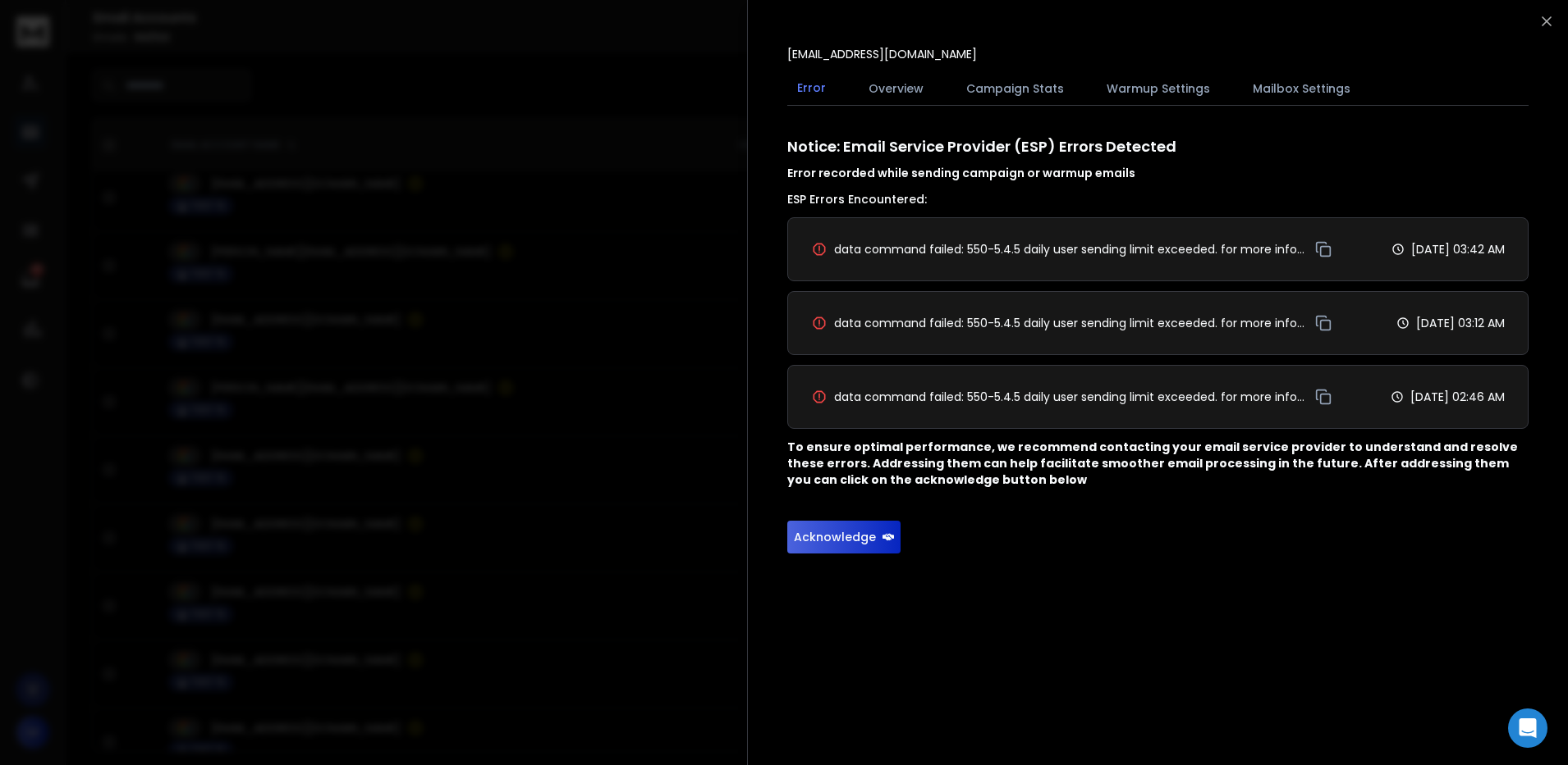
click at [1293, 108] on div "Error Overview Campaign Stats Warmup Settings Mailbox Settings Notice: Email Se…" at bounding box center [1157, 313] width 741 height 482
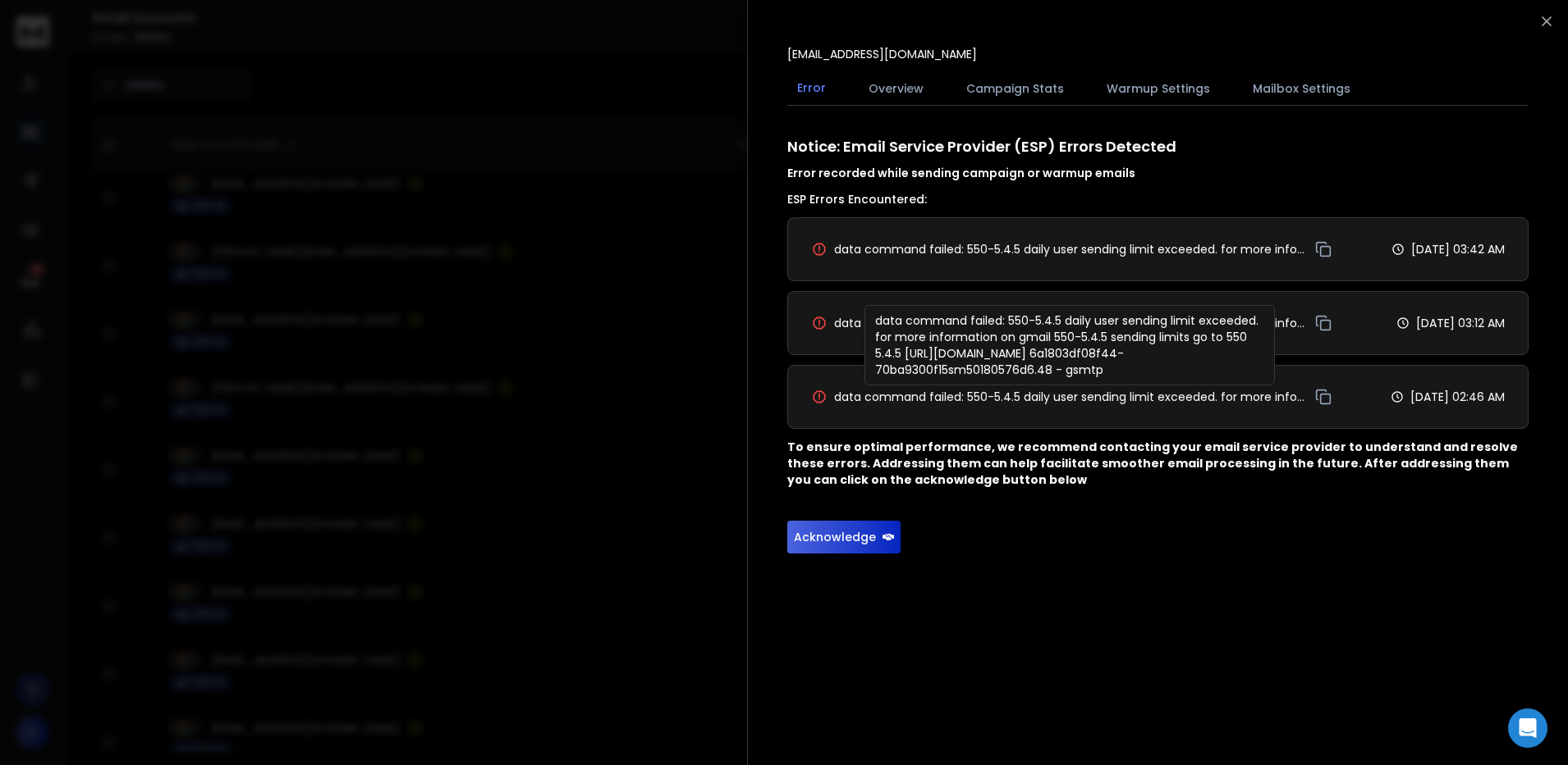
click at [885, 551] on button "Acknowledge" at bounding box center [844, 537] width 114 height 33
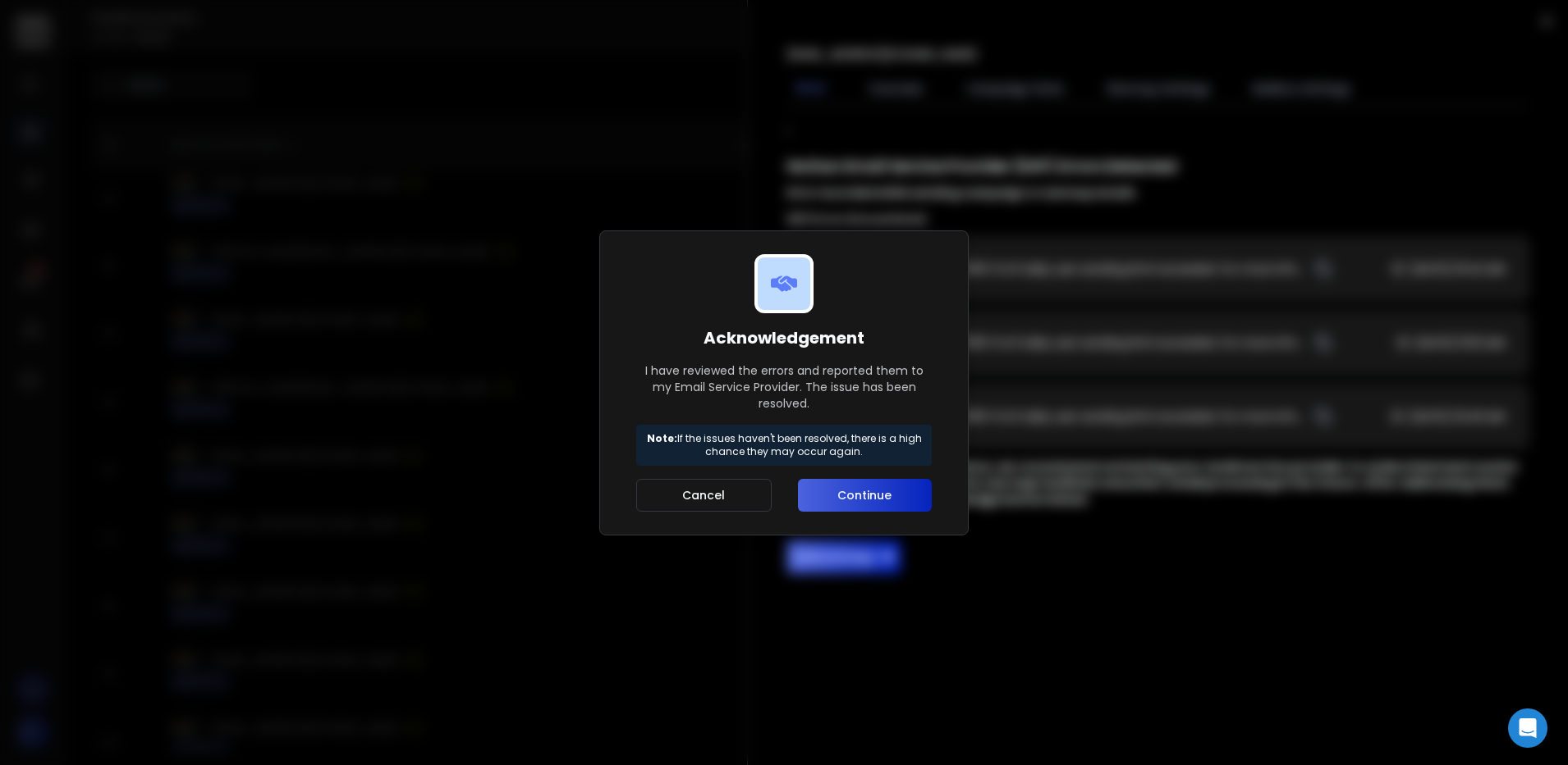
click at [453, 198] on div "Acknowledgement I have reviewed the errors and reported them to my Email Servic…" at bounding box center [784, 382] width 1568 height 765
click at [809, 484] on button "Continue" at bounding box center [864, 495] width 134 height 33
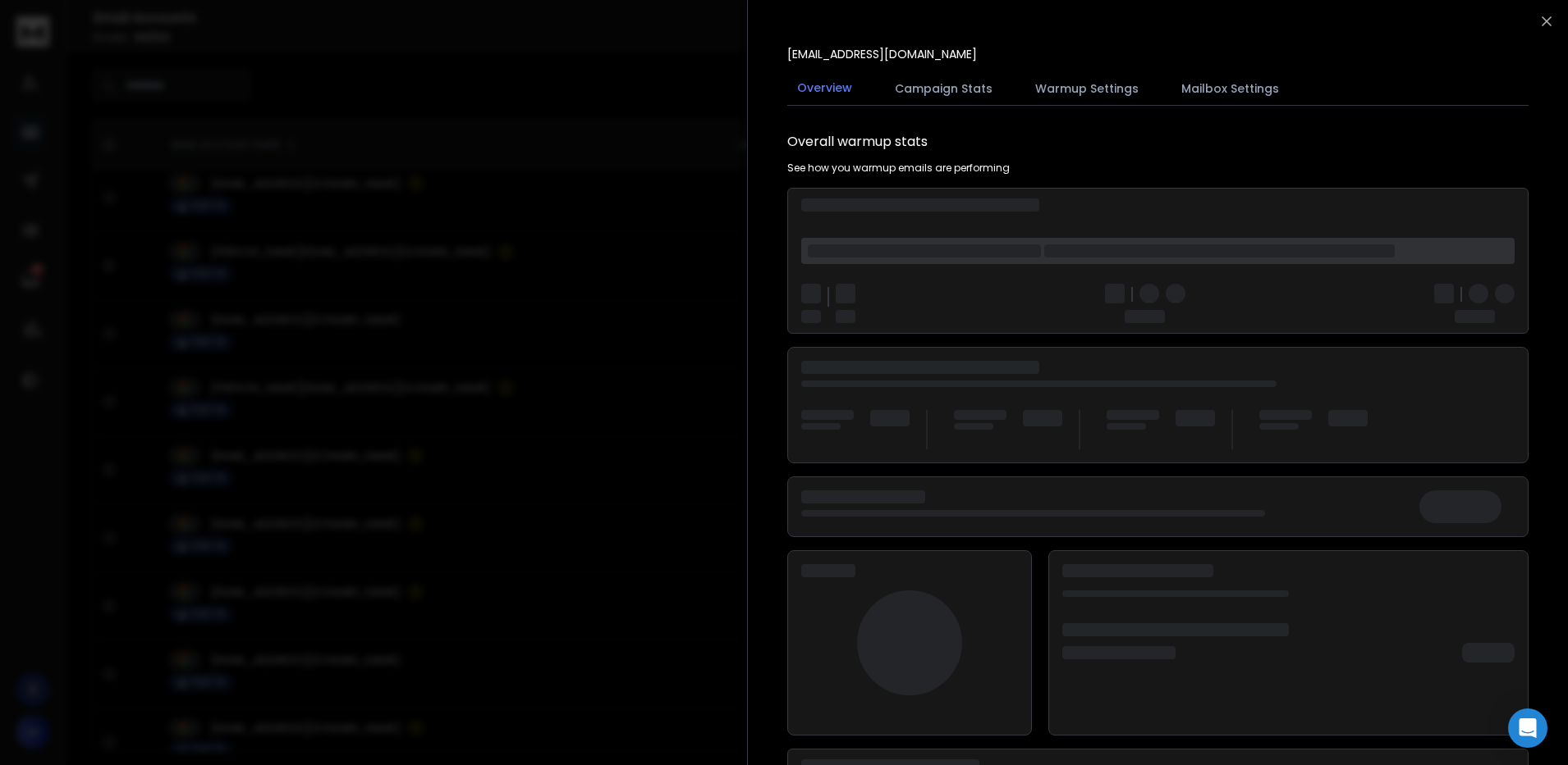
click at [307, 228] on div at bounding box center [784, 382] width 1568 height 765
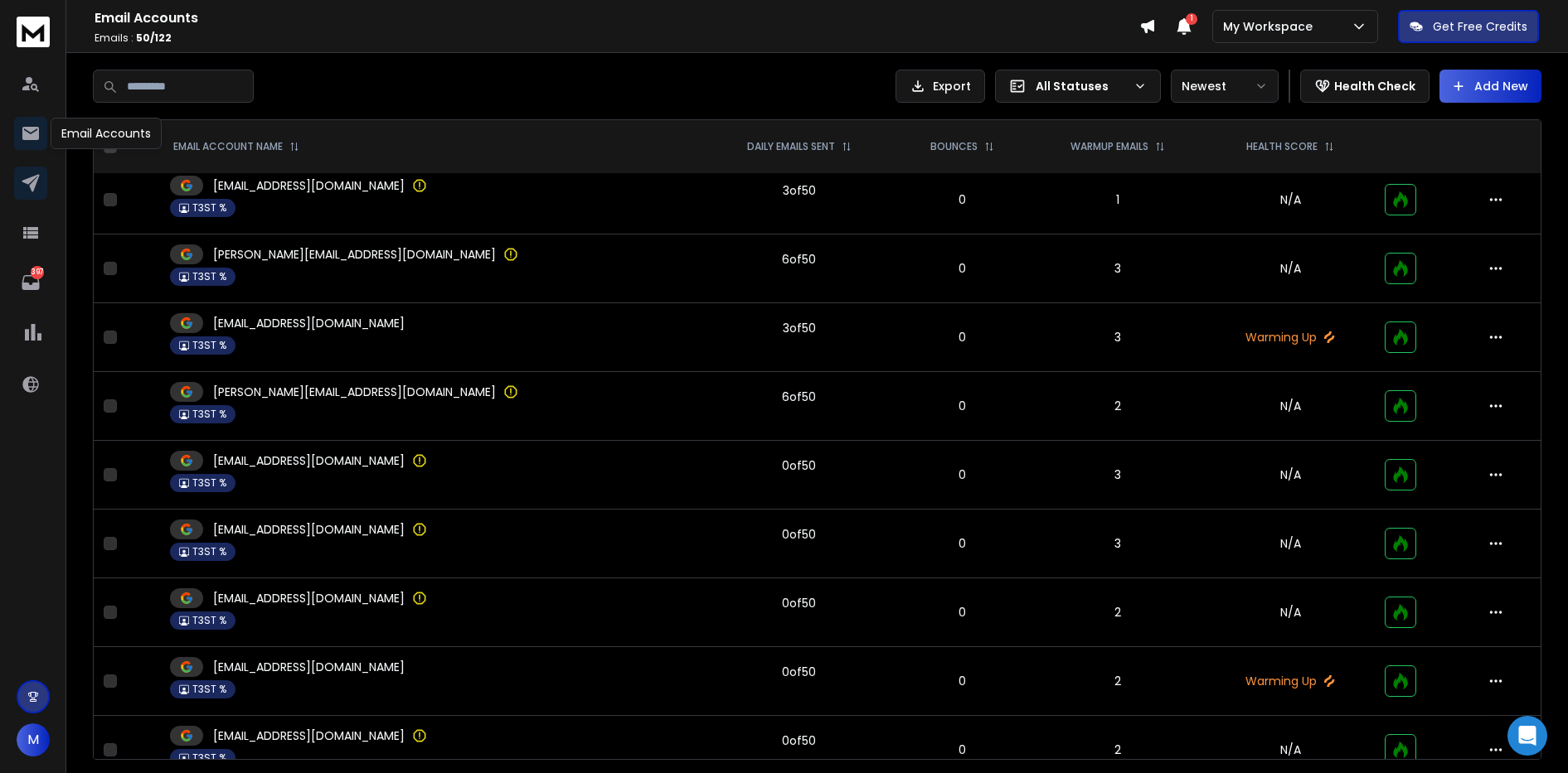
click at [35, 173] on icon at bounding box center [30, 183] width 20 height 20
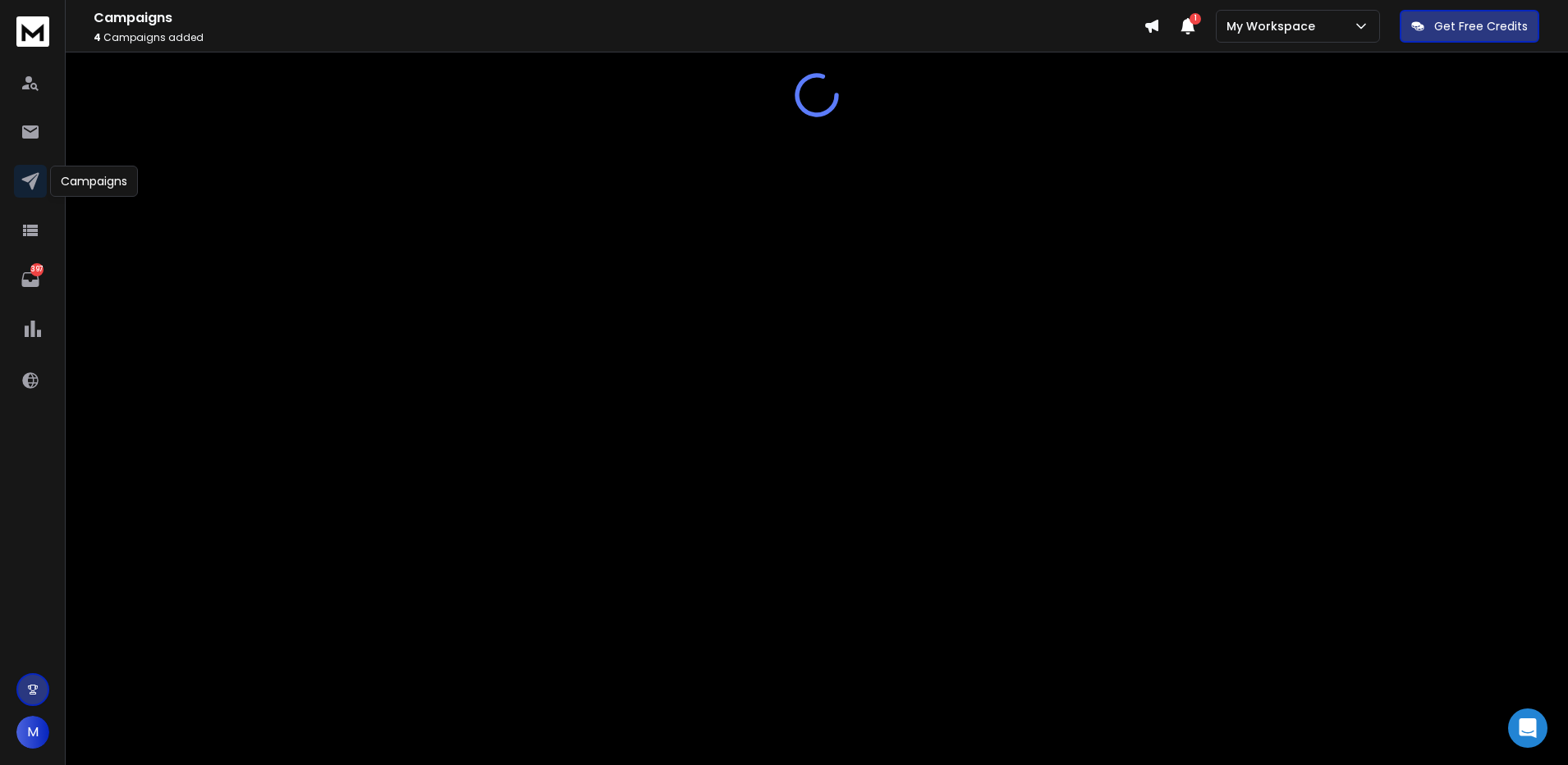
click at [34, 171] on icon at bounding box center [29, 181] width 19 height 19
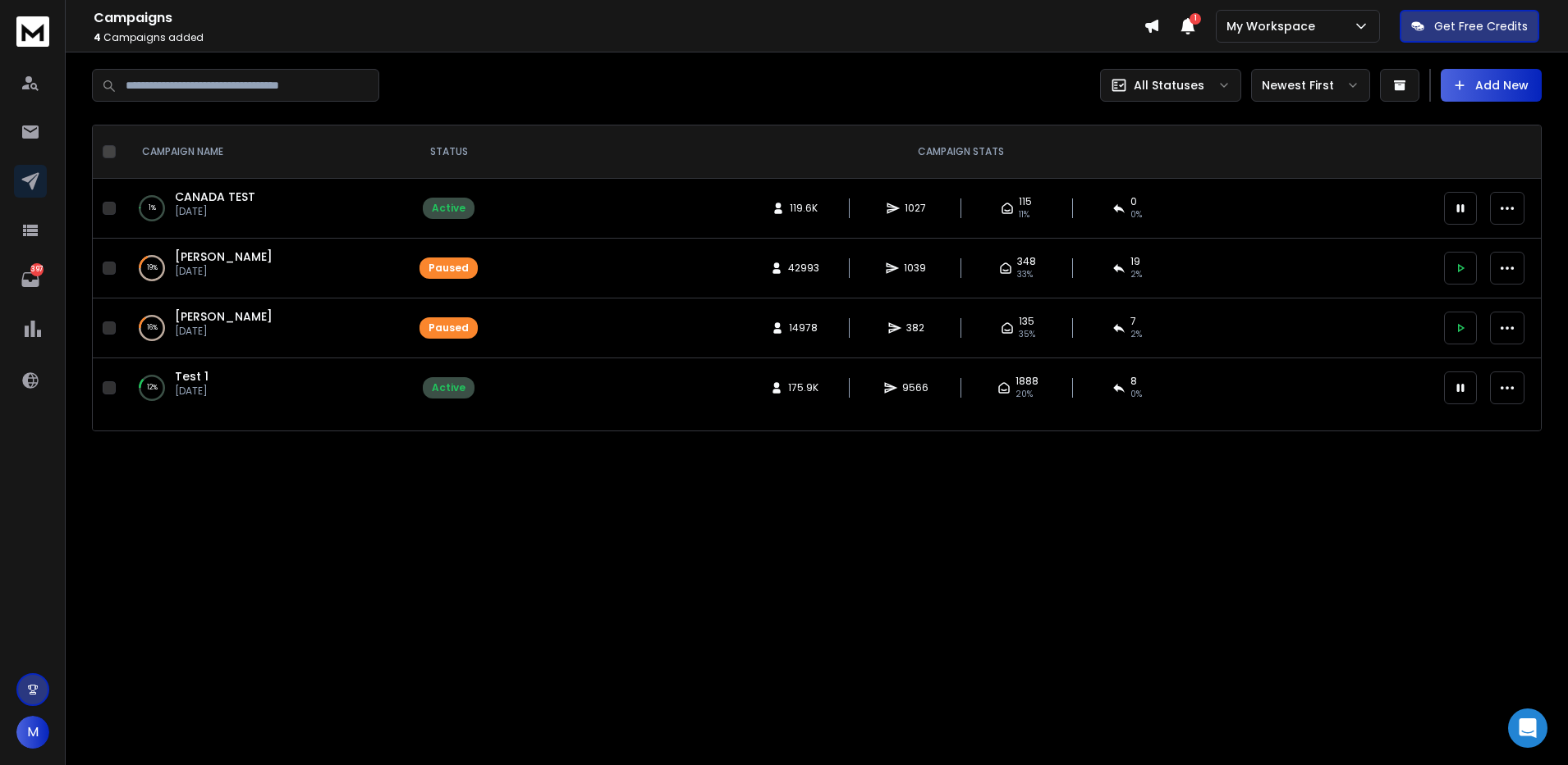
click at [1452, 382] on button at bounding box center [1459, 388] width 33 height 33
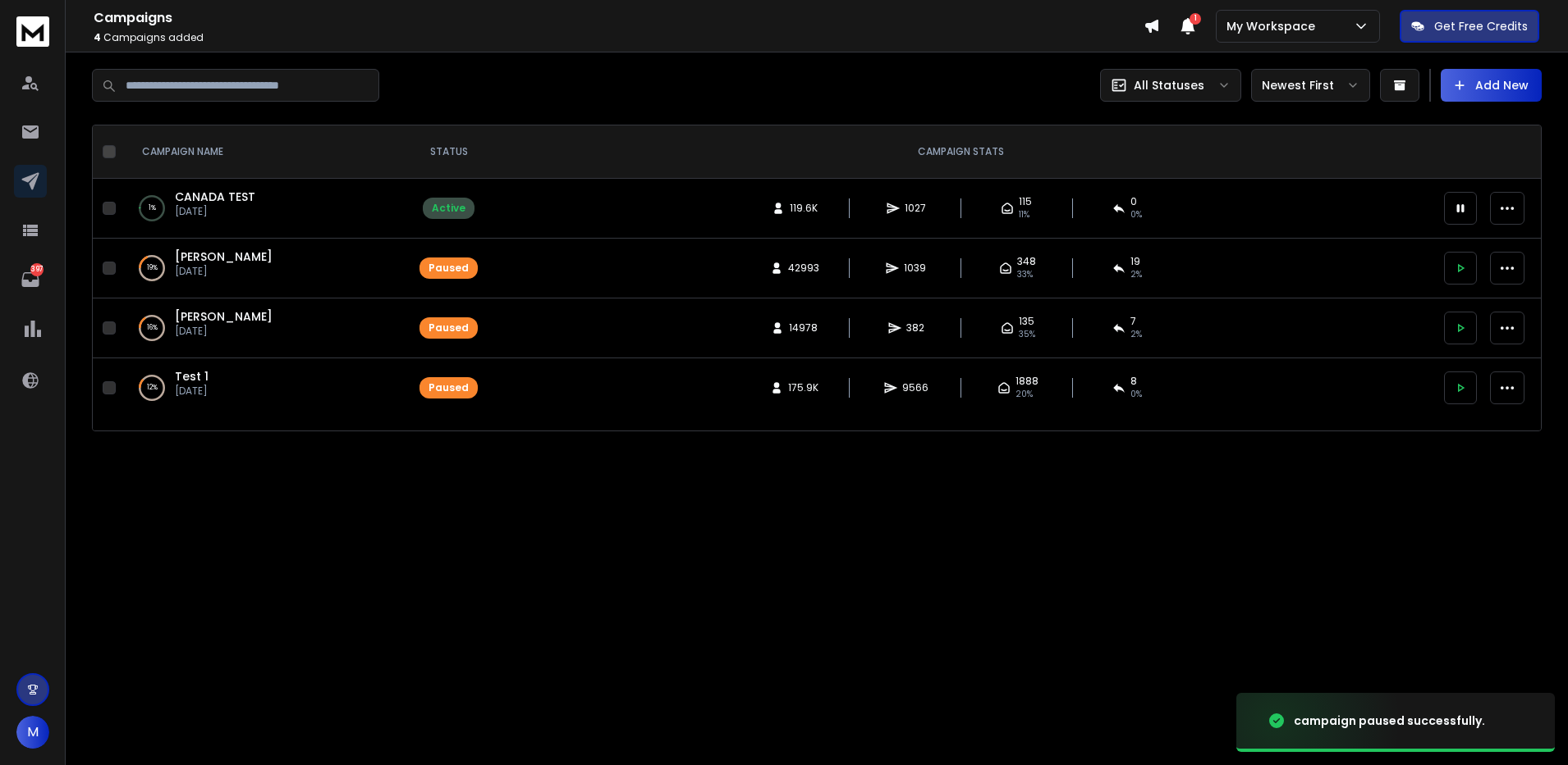
click at [1470, 203] on button at bounding box center [1459, 208] width 33 height 33
click at [40, 126] on link at bounding box center [30, 132] width 33 height 33
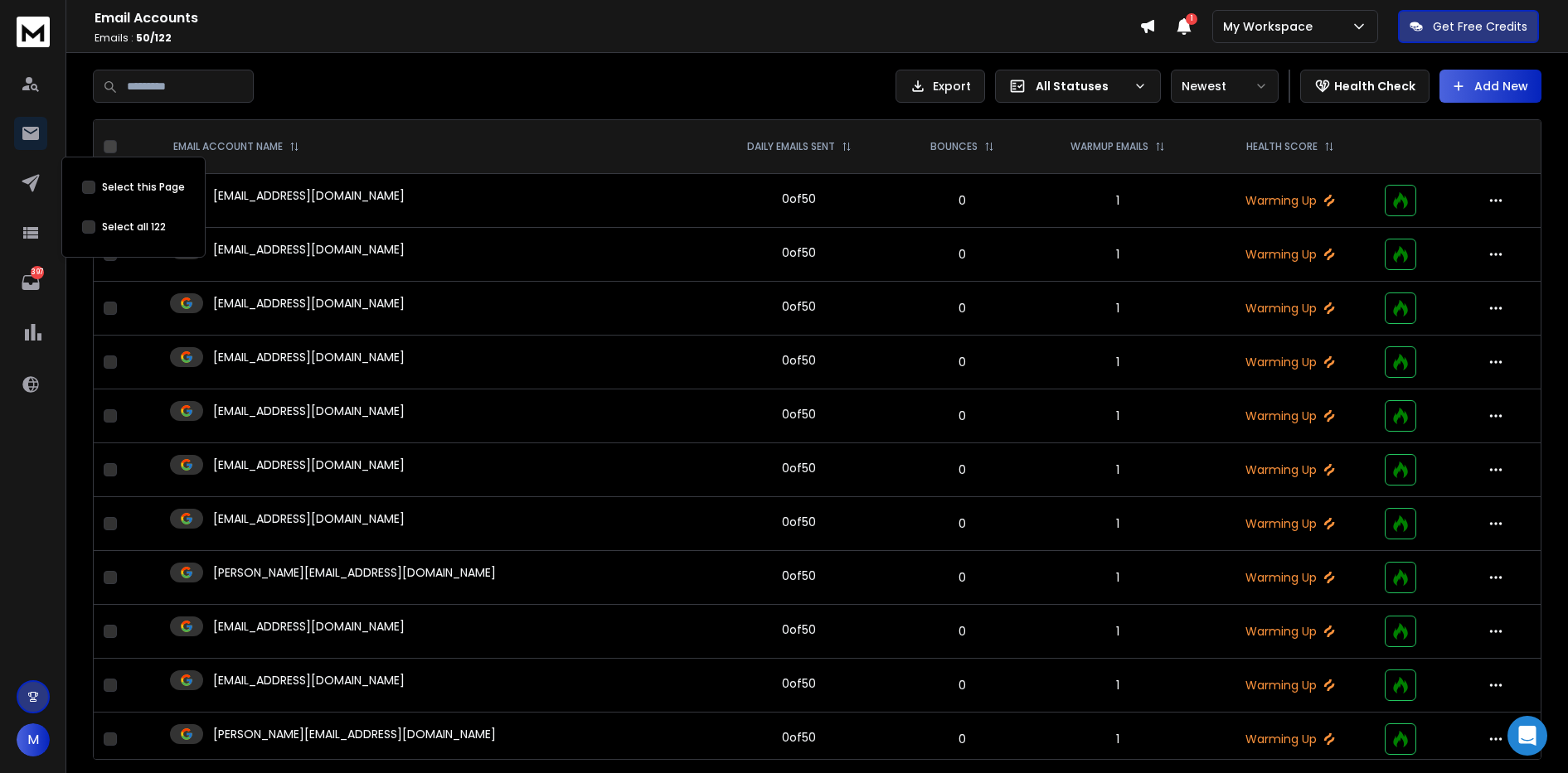
click at [111, 149] on button "Select this Page" at bounding box center [110, 147] width 14 height 14
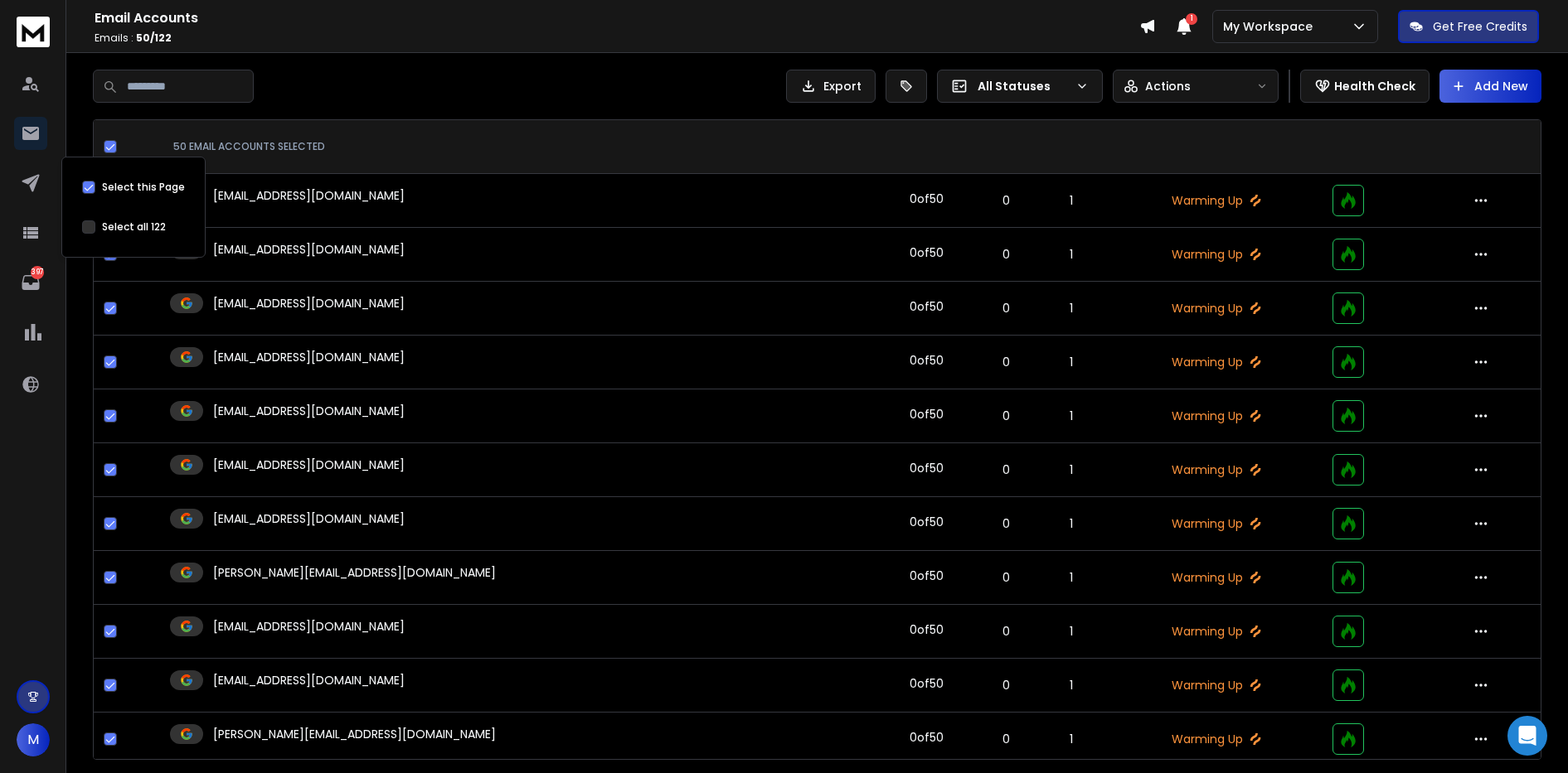
click at [89, 224] on button "Select this Page" at bounding box center [89, 228] width 14 height 14
click at [1144, 92] on div "Actions" at bounding box center [1186, 87] width 126 height 17
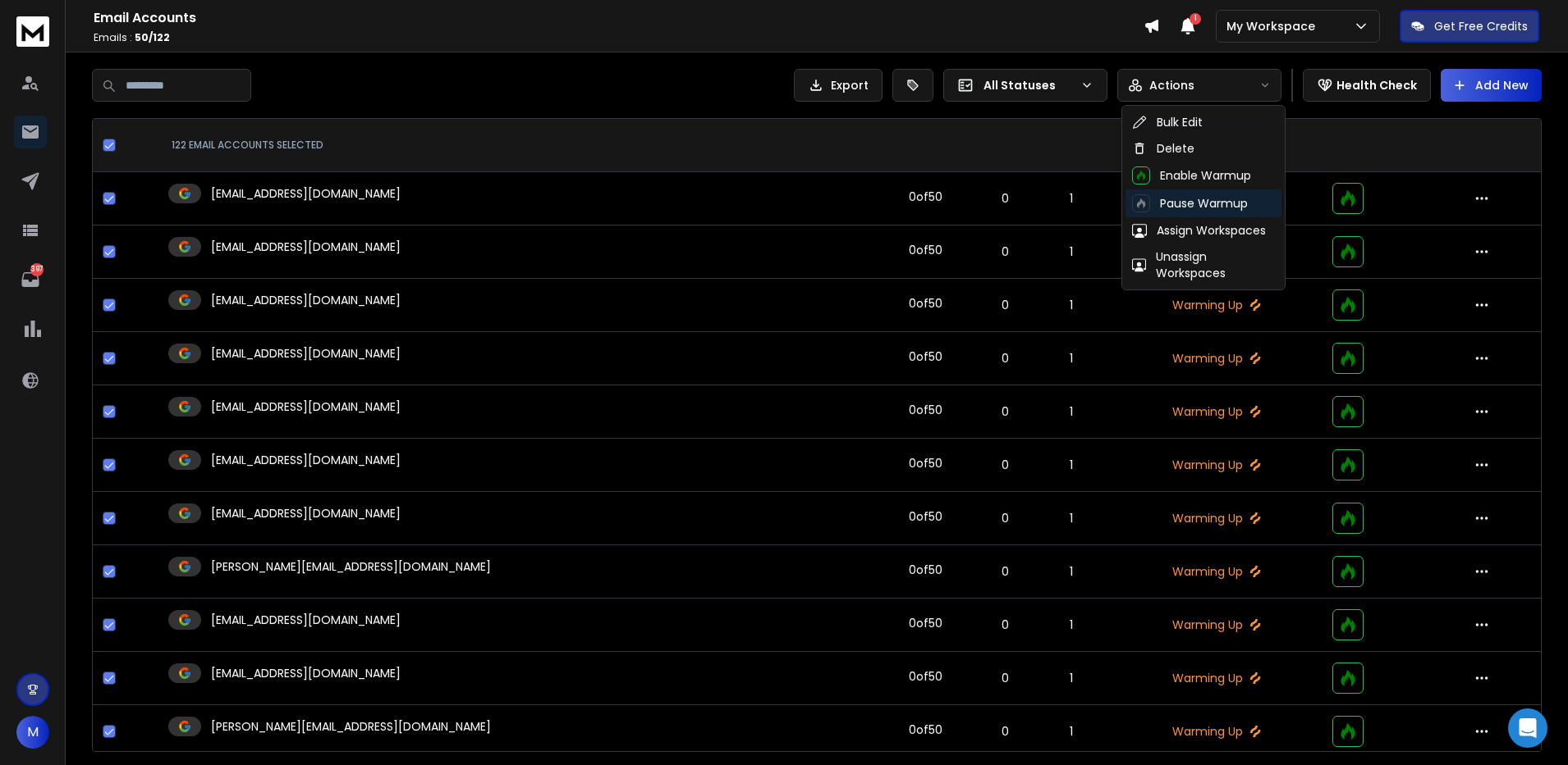
click at [1155, 208] on div "Pause Warmup" at bounding box center [1190, 203] width 116 height 18
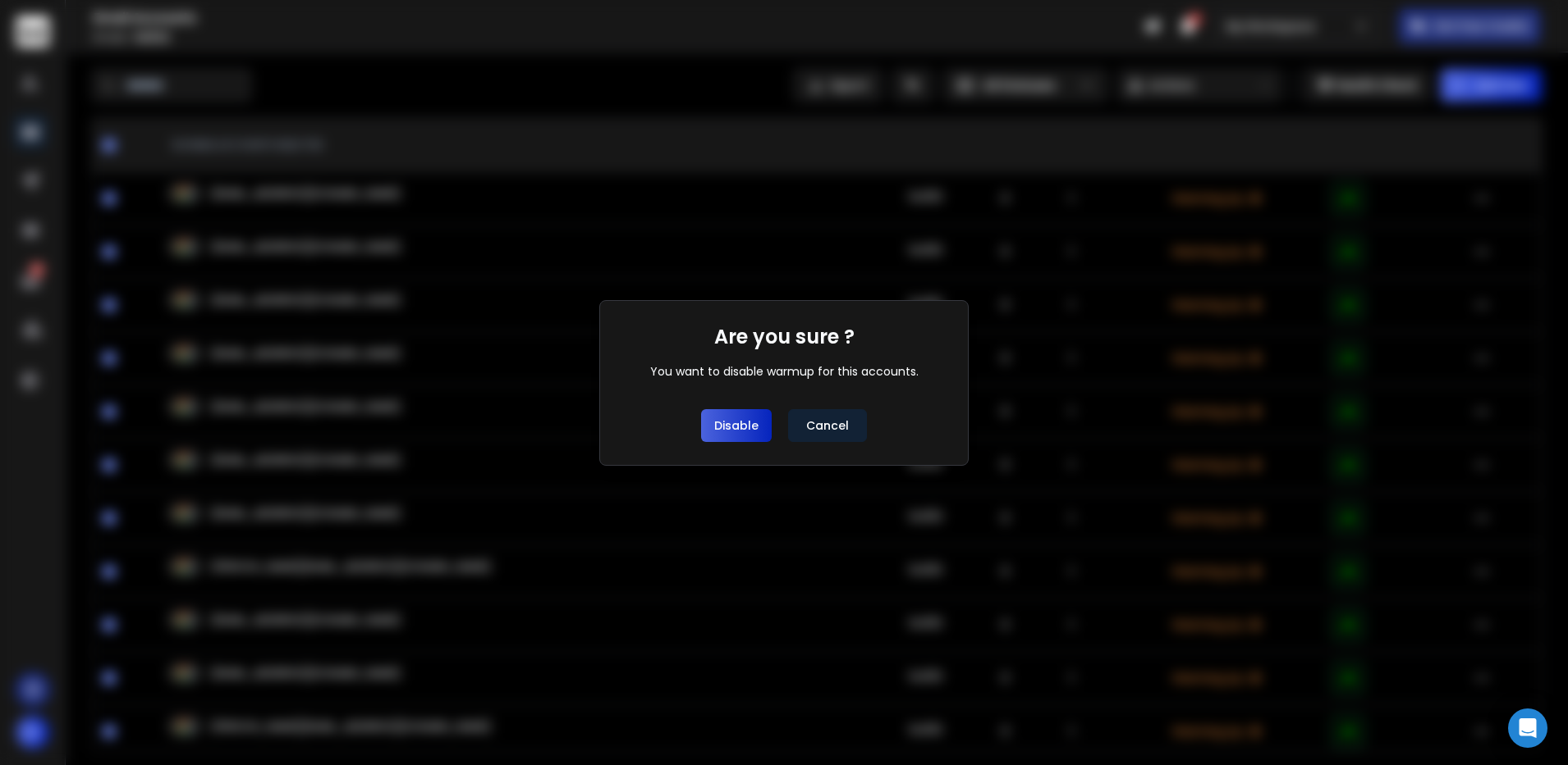
click at [737, 430] on button "Disable" at bounding box center [736, 425] width 71 height 33
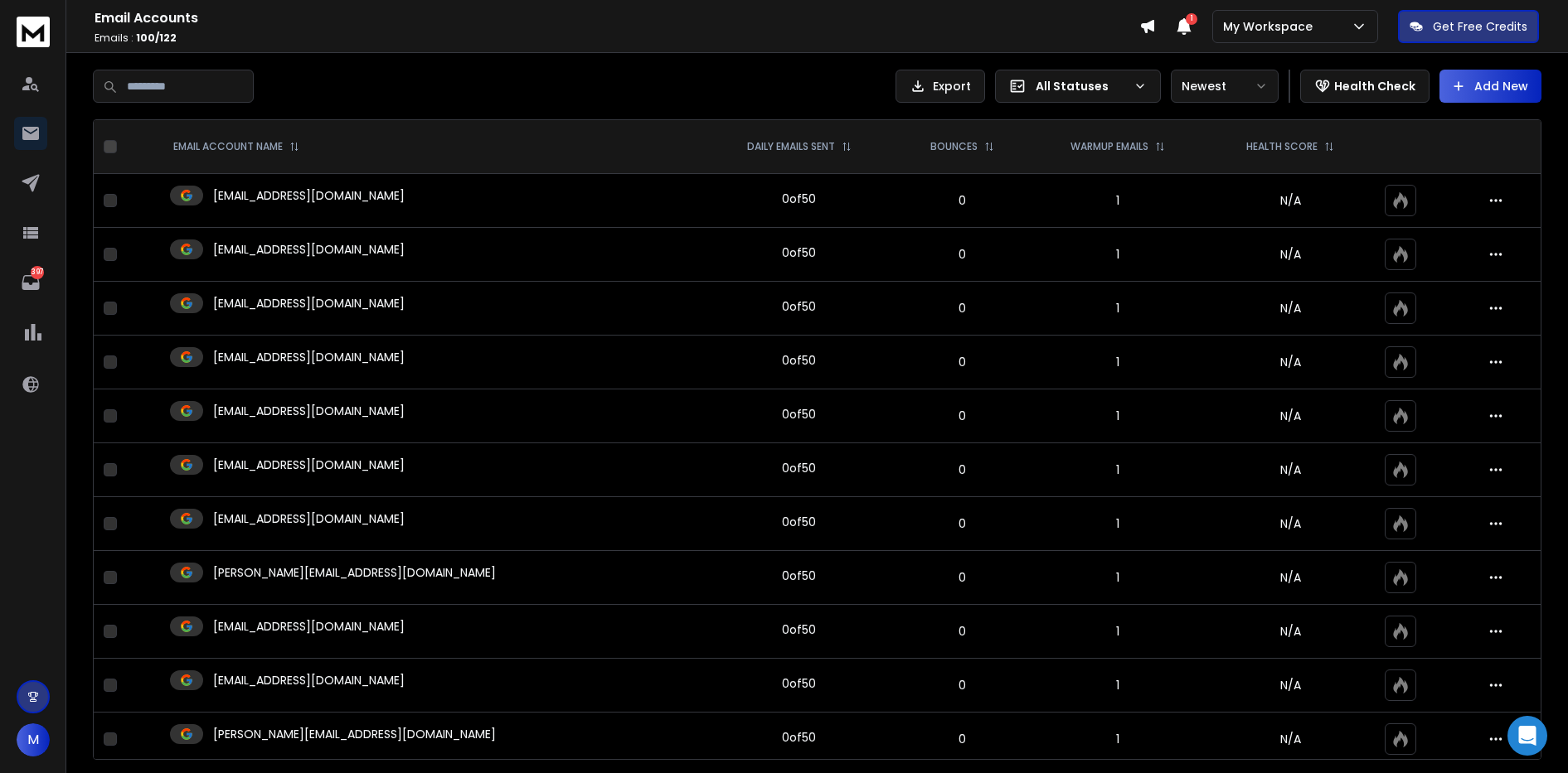
click at [101, 150] on th at bounding box center [127, 146] width 66 height 54
click at [86, 223] on button "Select this Page" at bounding box center [89, 228] width 14 height 14
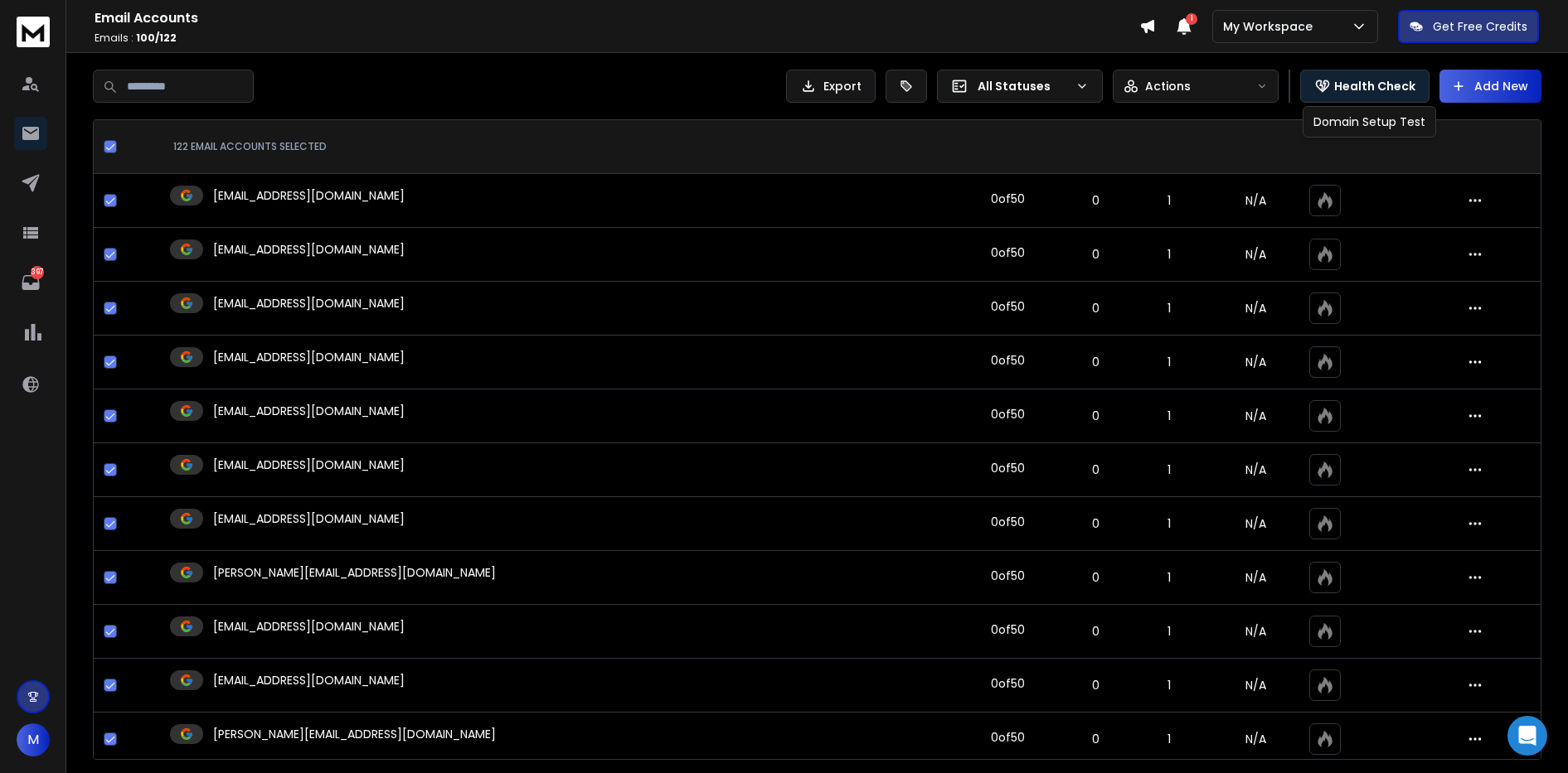
click at [1348, 93] on p "Health Check" at bounding box center [1375, 87] width 82 height 17
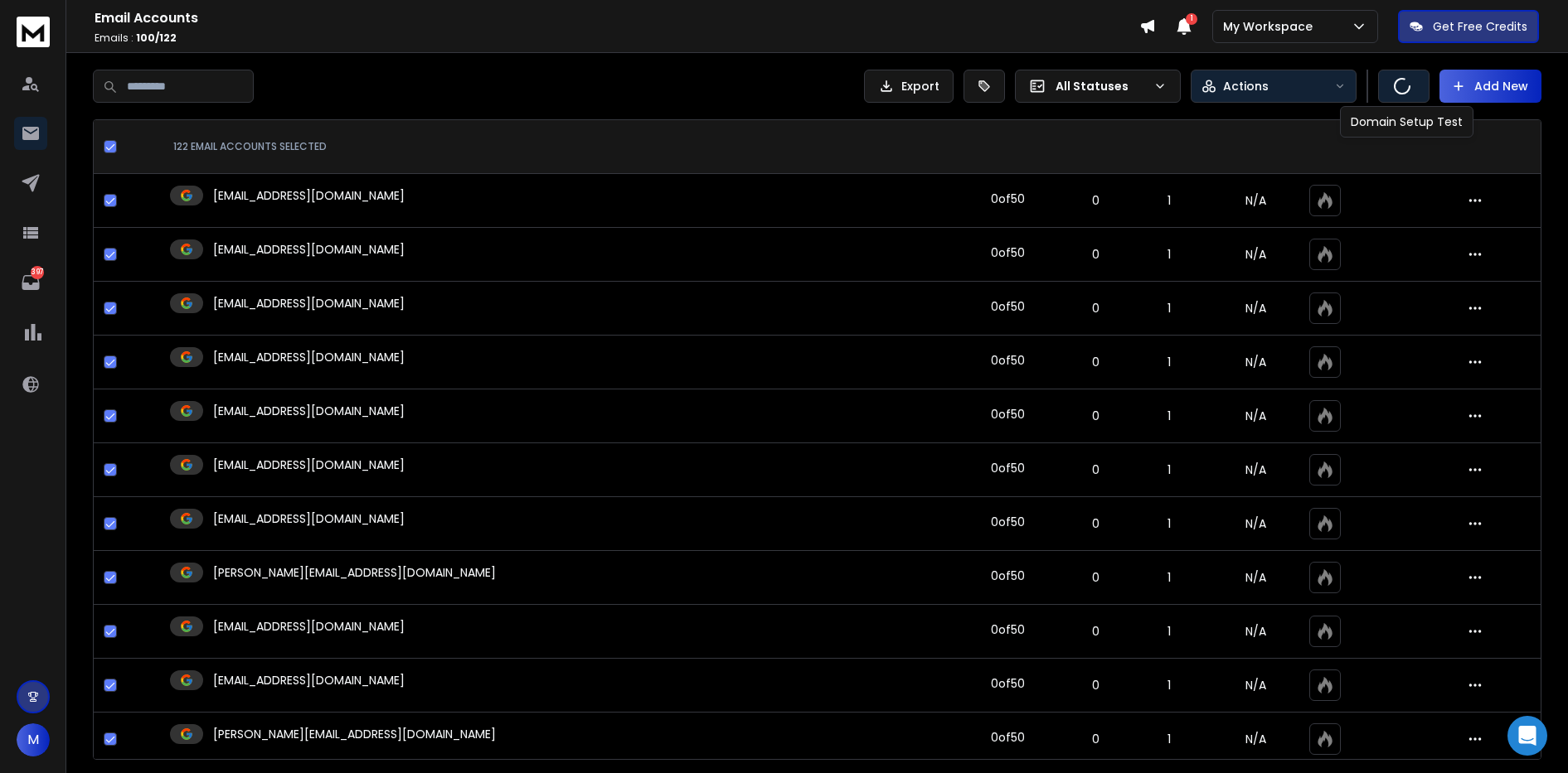
click at [1234, 93] on p "Actions" at bounding box center [1246, 87] width 46 height 17
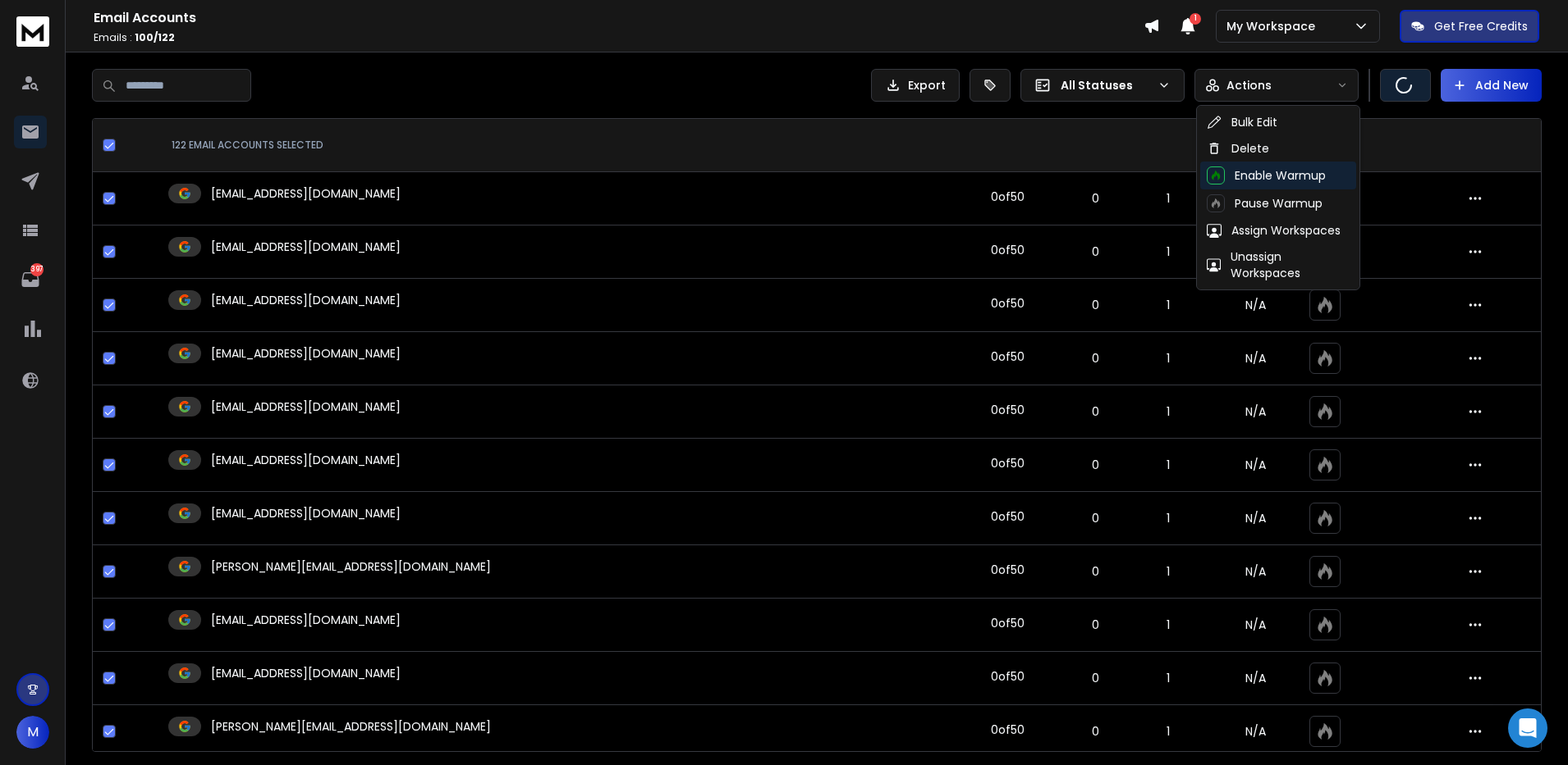
click at [1212, 166] on div at bounding box center [1215, 175] width 18 height 18
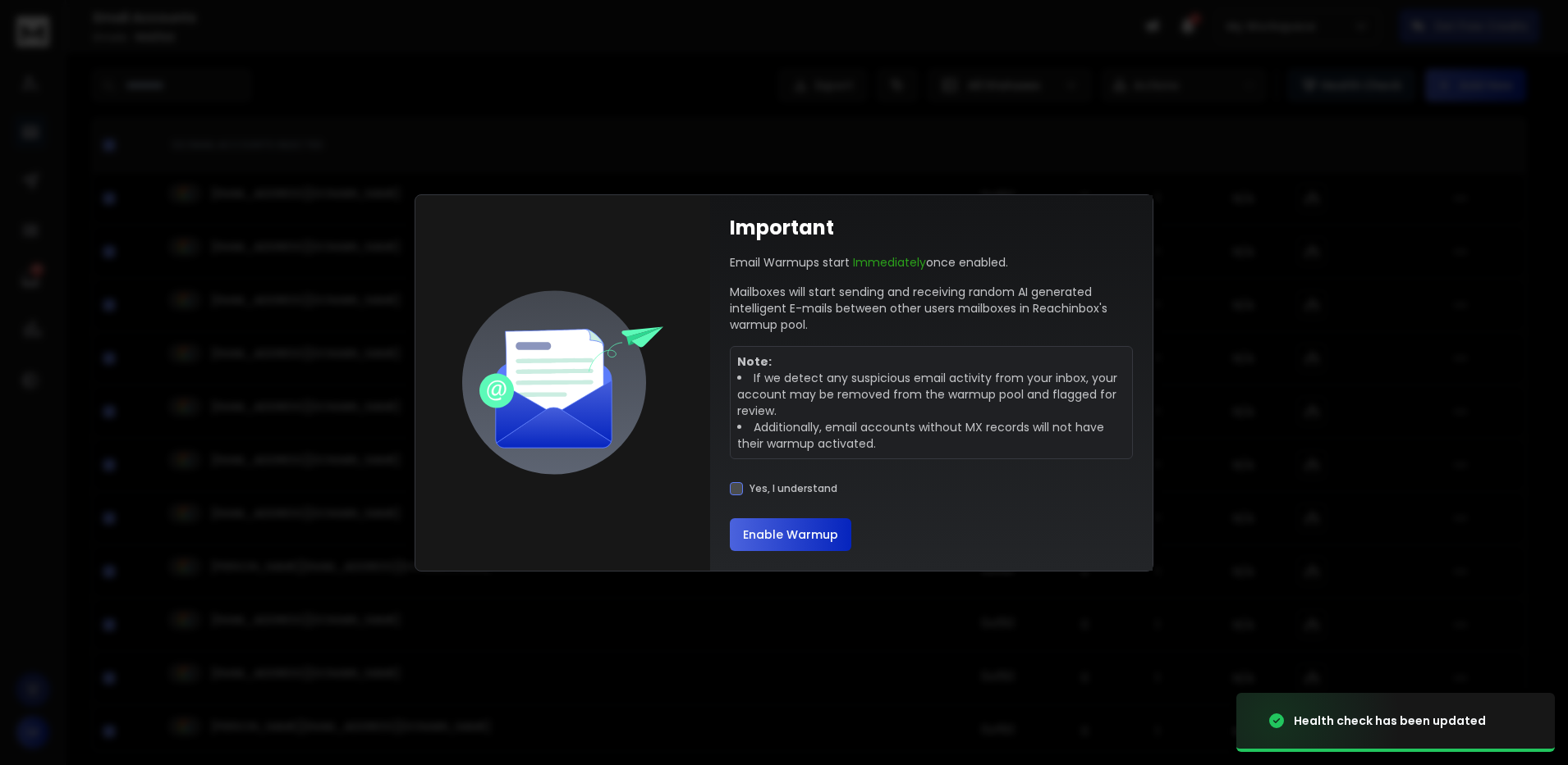
click at [742, 489] on button "Yes, I understand" at bounding box center [736, 489] width 13 height 13
click at [757, 556] on div "Important Email Warmups start Immediately once enabled. Mailboxes will start se…" at bounding box center [931, 382] width 442 height 376
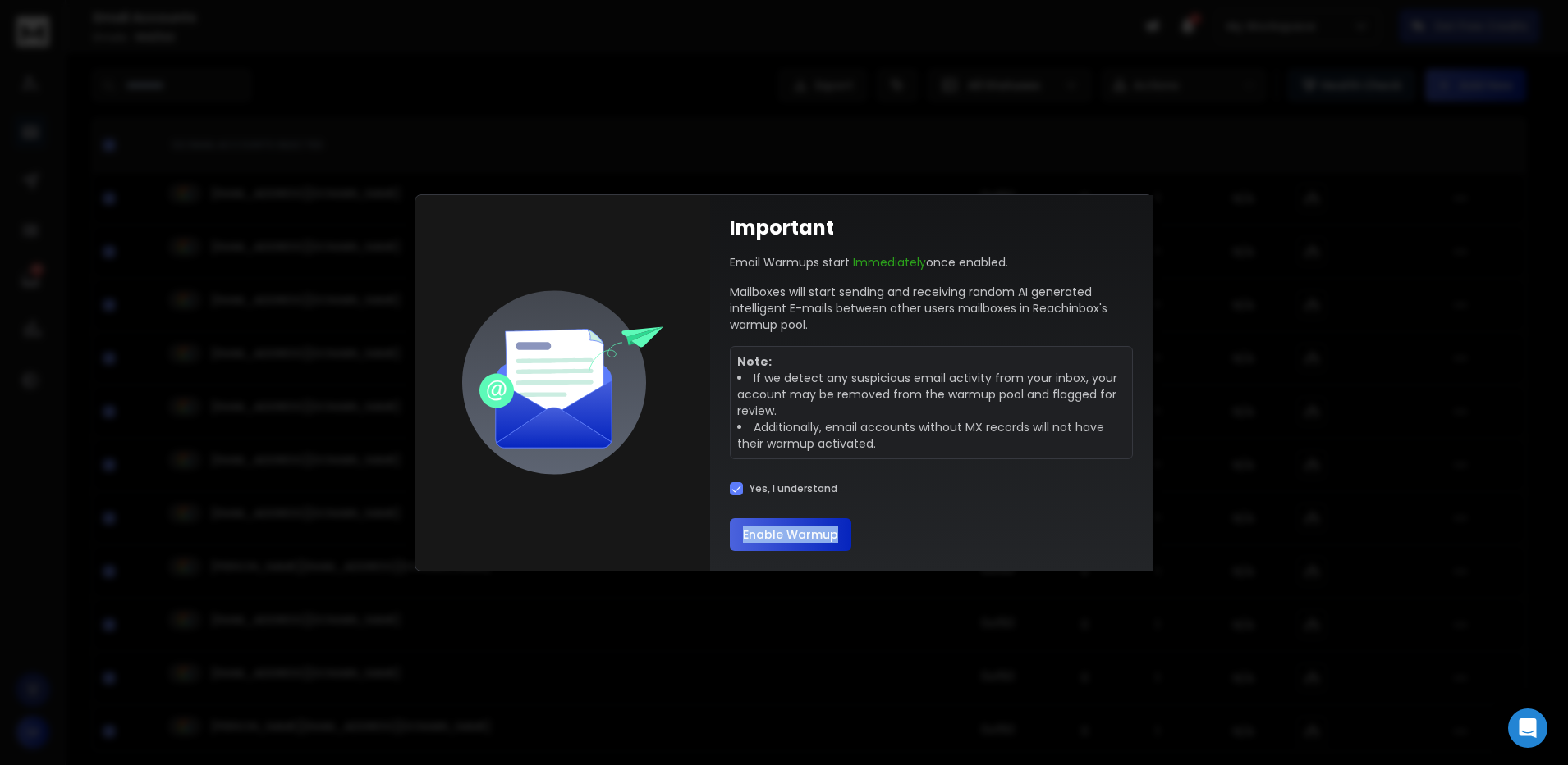
drag, startPoint x: 757, startPoint y: 556, endPoint x: 762, endPoint y: 547, distance: 10.3
click at [762, 547] on div "Important Email Warmups start Immediately once enabled. Mailboxes will start se…" at bounding box center [931, 382] width 442 height 376
click at [762, 547] on button "Enable Warmup" at bounding box center [790, 535] width 121 height 33
click at [762, 547] on div "Enable Warmup" at bounding box center [802, 535] width 145 height 33
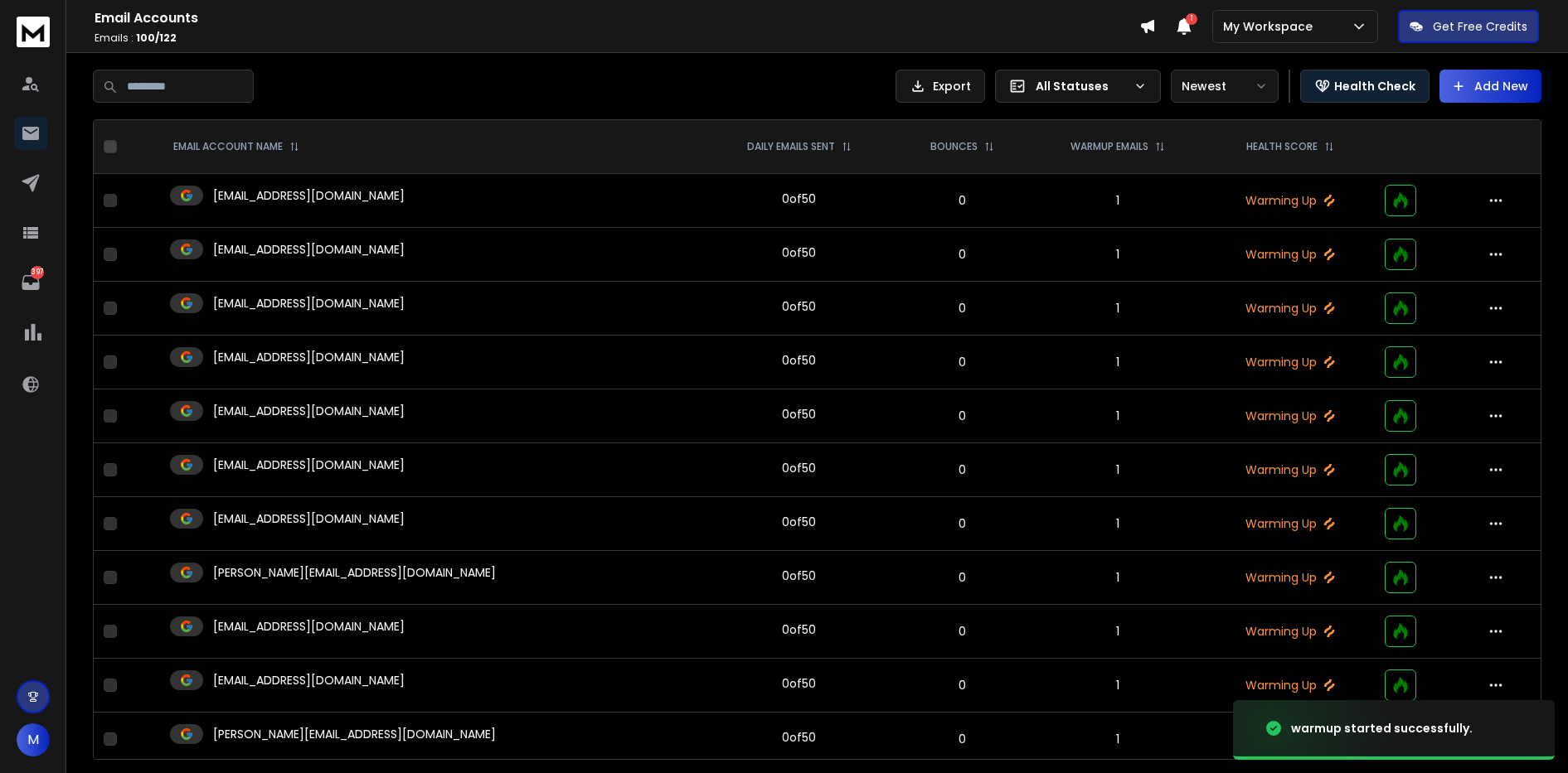
click at [770, 553] on td "0 of 50" at bounding box center [799, 573] width 192 height 43
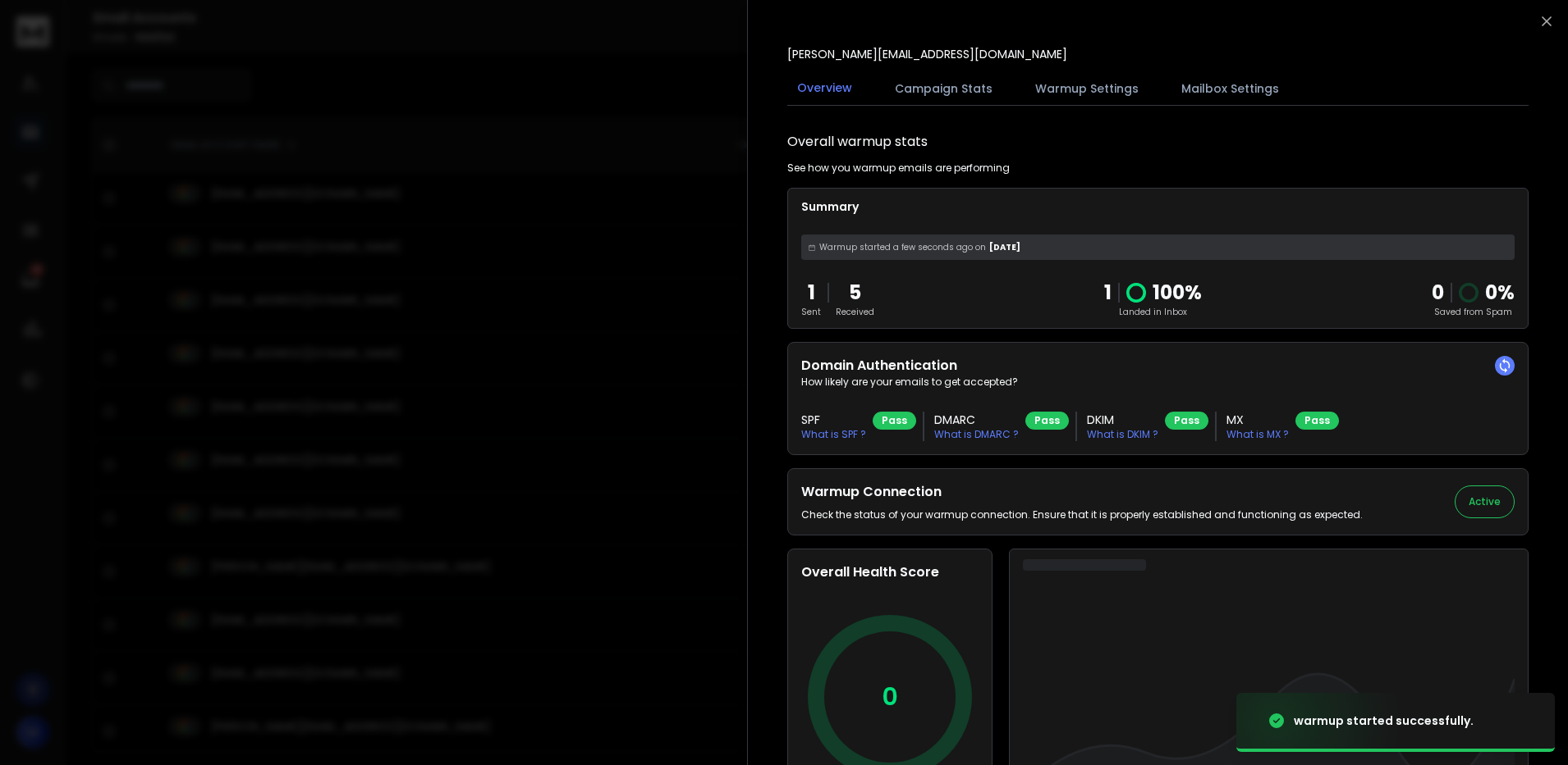
click at [96, 339] on div at bounding box center [784, 382] width 1568 height 765
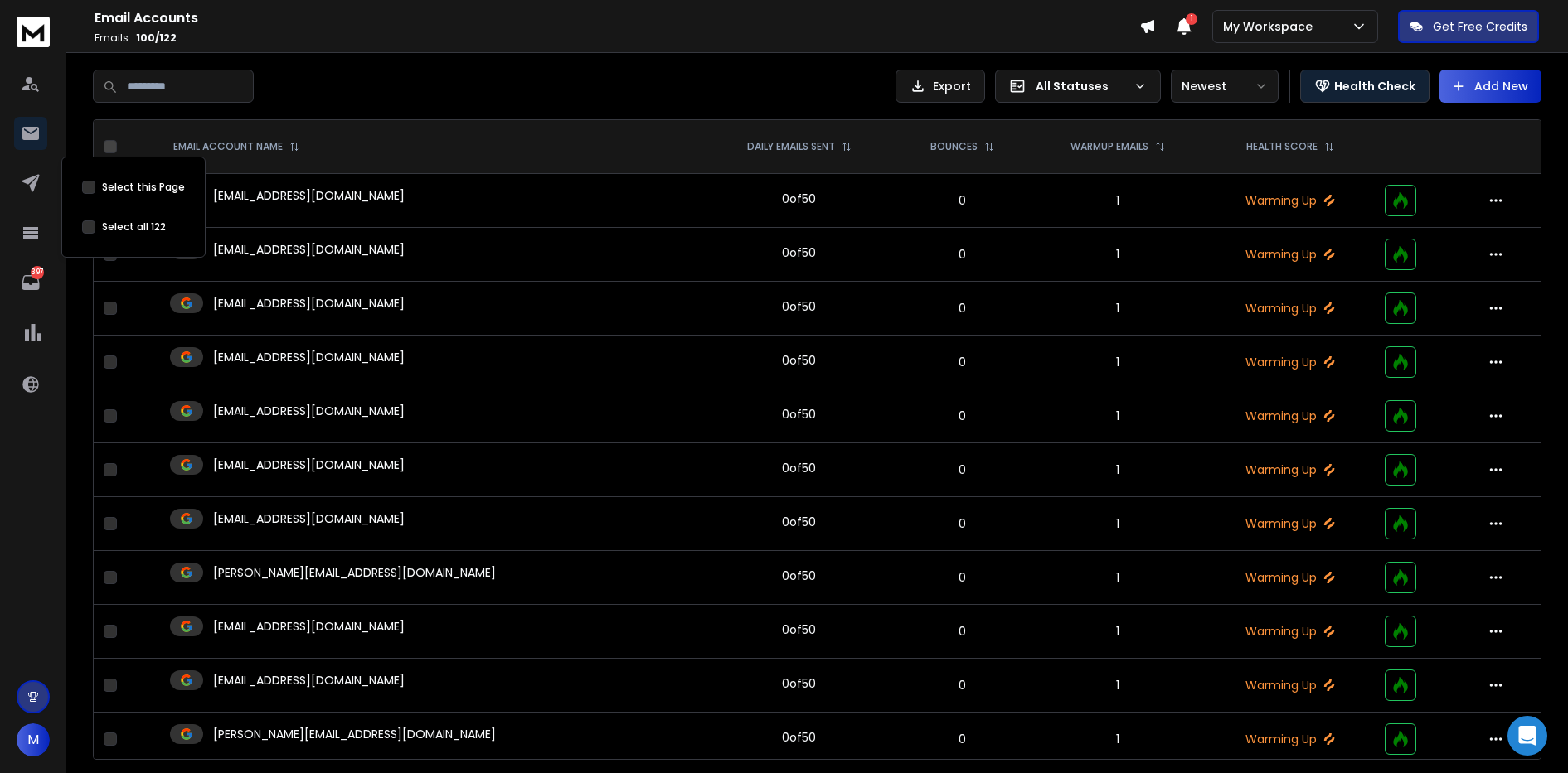
click at [108, 149] on button "Select this Page" at bounding box center [110, 147] width 14 height 14
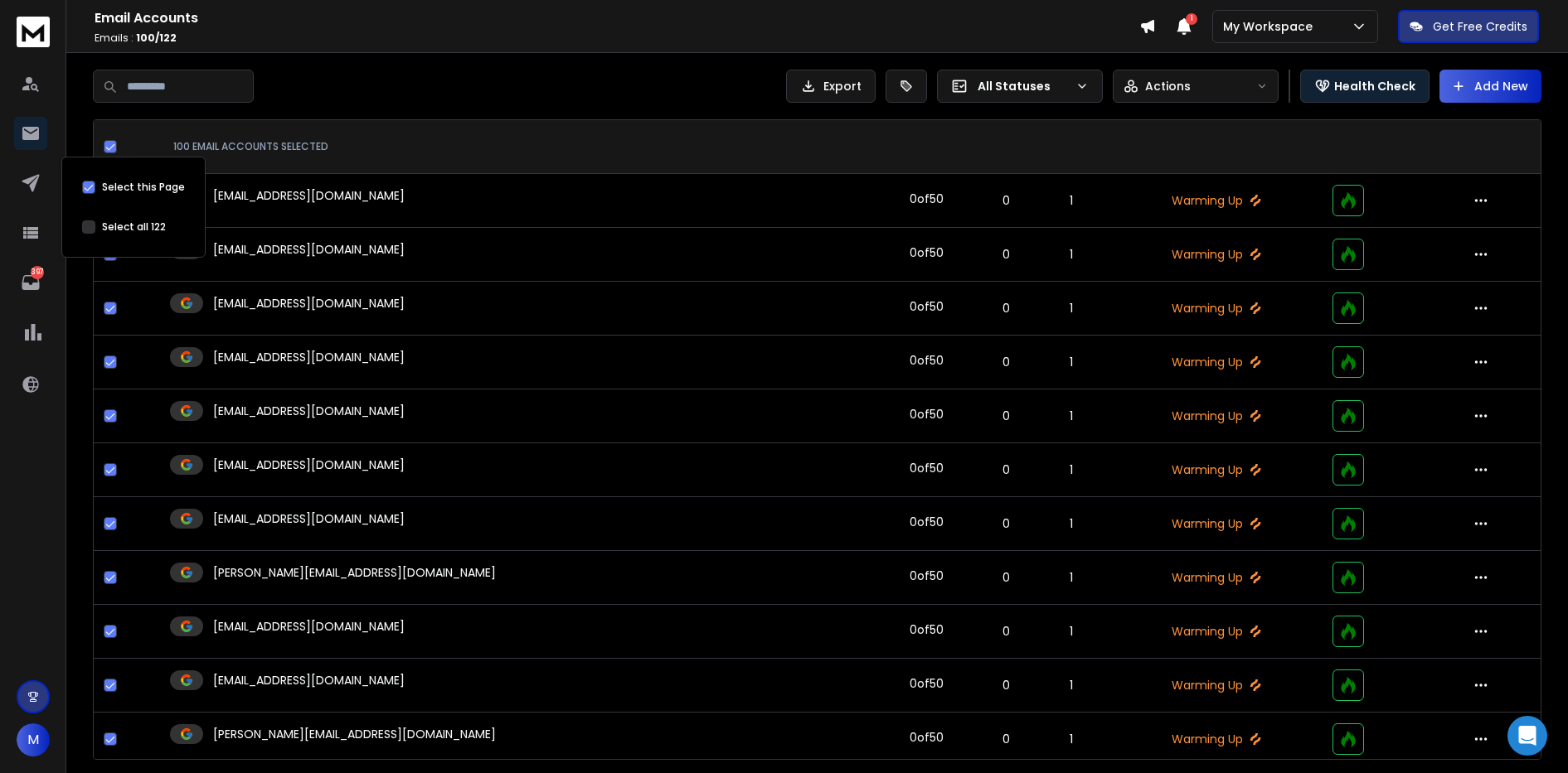
click at [91, 229] on button "Select this Page" at bounding box center [89, 228] width 14 height 14
click at [1184, 97] on button "Actions" at bounding box center [1196, 86] width 166 height 33
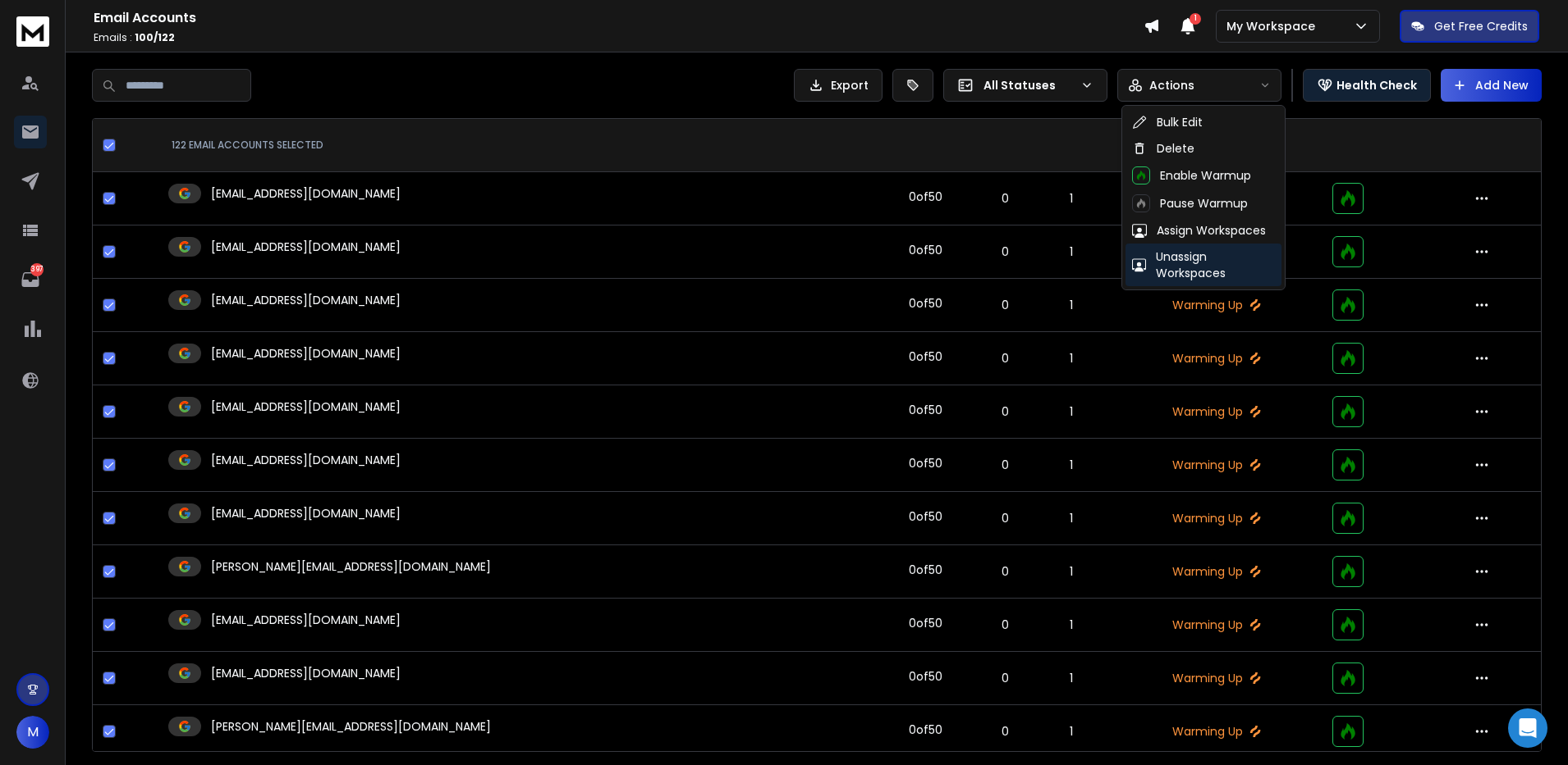
click at [1167, 250] on div "Unassign Workspaces" at bounding box center [1204, 265] width 143 height 33
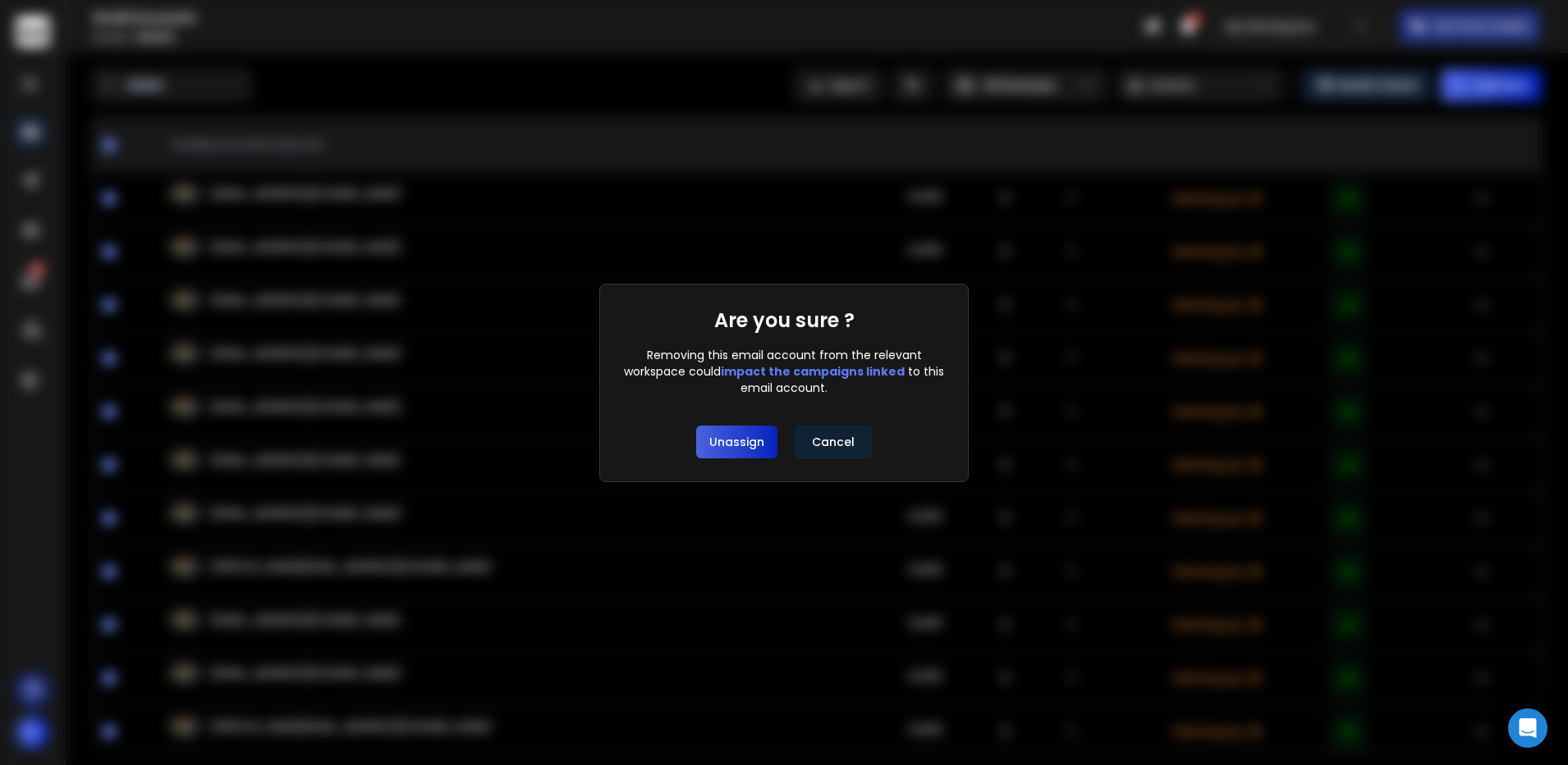
click at [751, 451] on button "Unassign" at bounding box center [736, 441] width 82 height 33
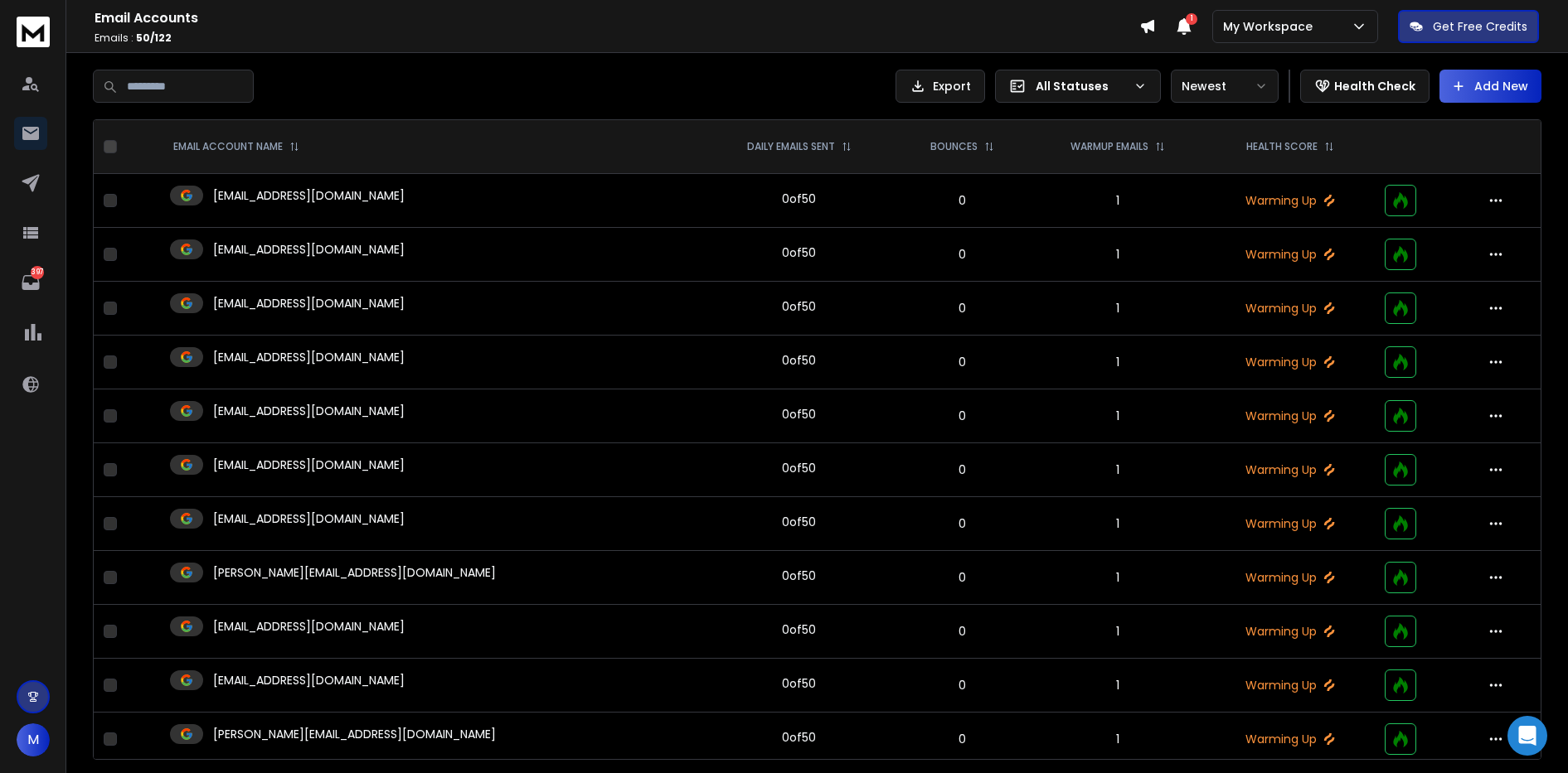
click at [1522, 222] on td at bounding box center [1496, 200] width 90 height 54
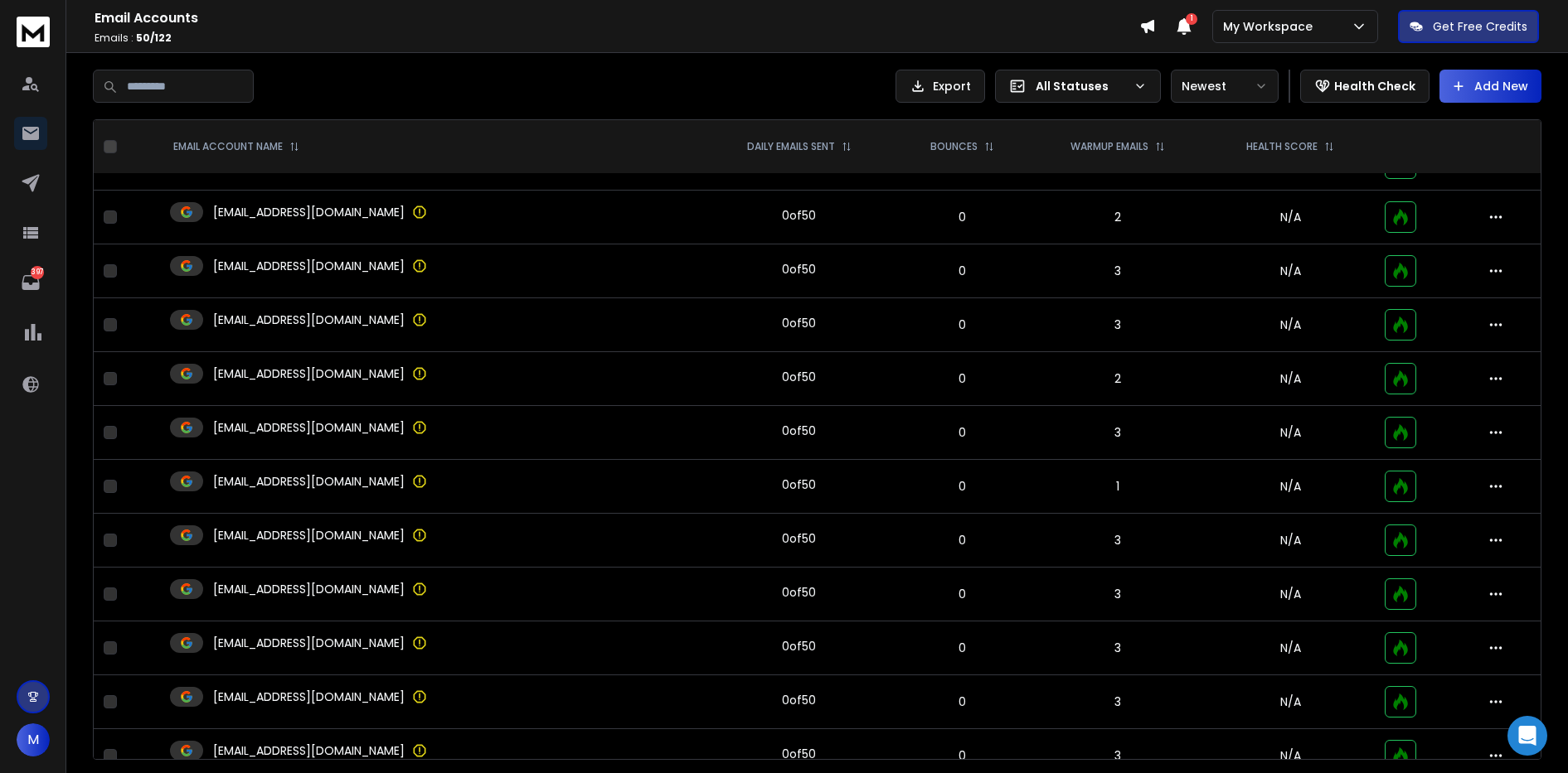
scroll to position [1765, 0]
